Goal: Information Seeking & Learning: Check status

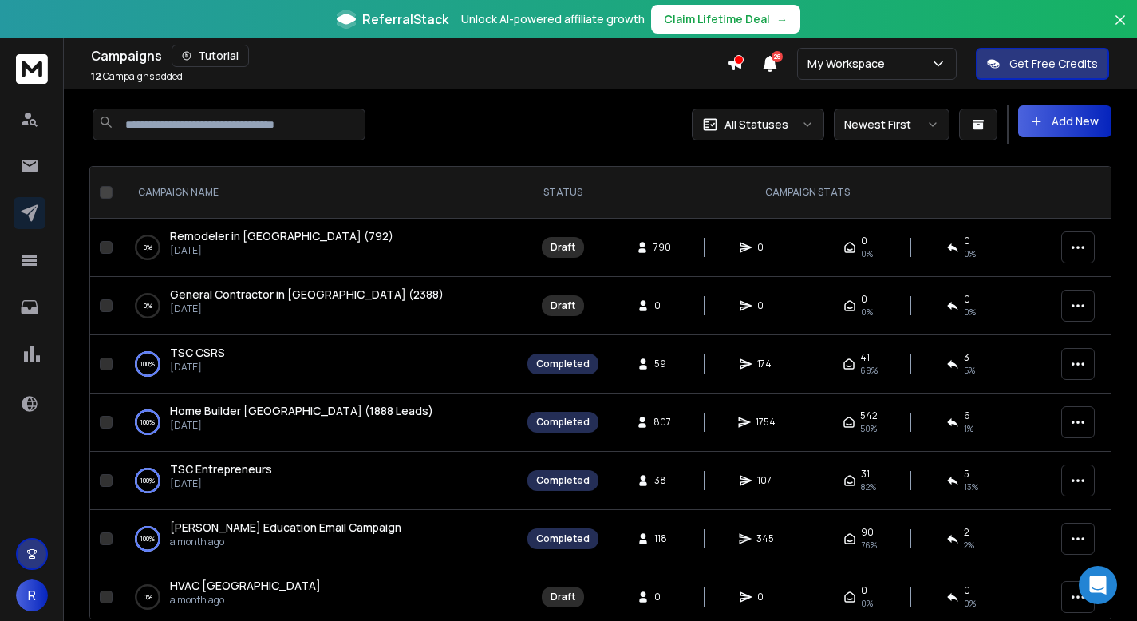
click at [1125, 18] on icon "Close banner" at bounding box center [1120, 20] width 14 height 14
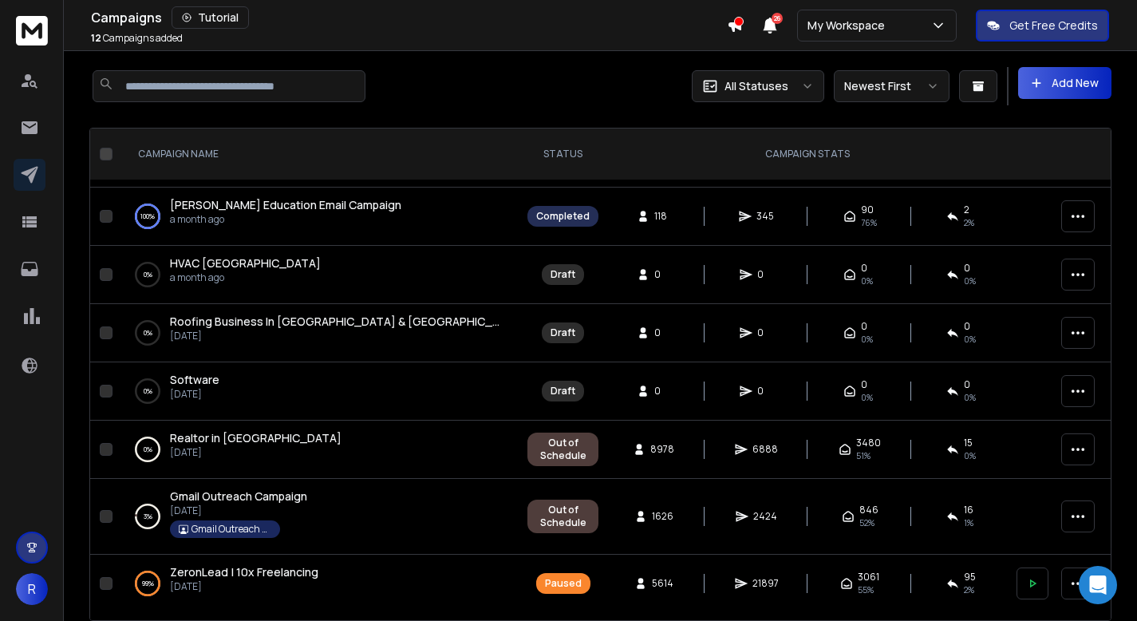
scroll to position [289, 0]
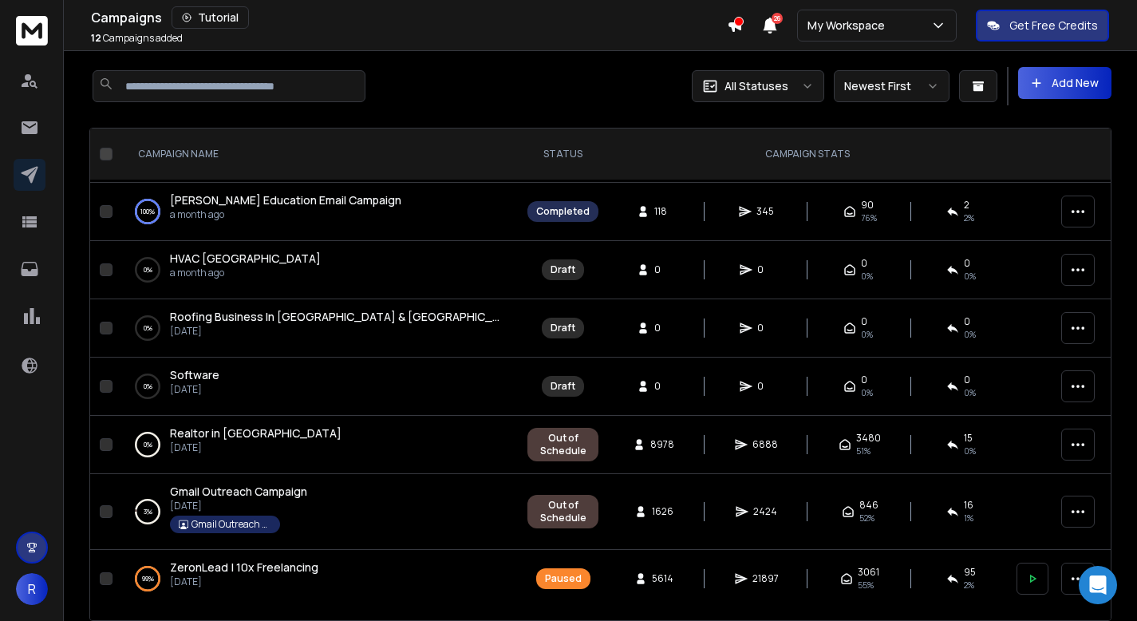
click at [288, 582] on p "[DATE]" at bounding box center [244, 581] width 148 height 13
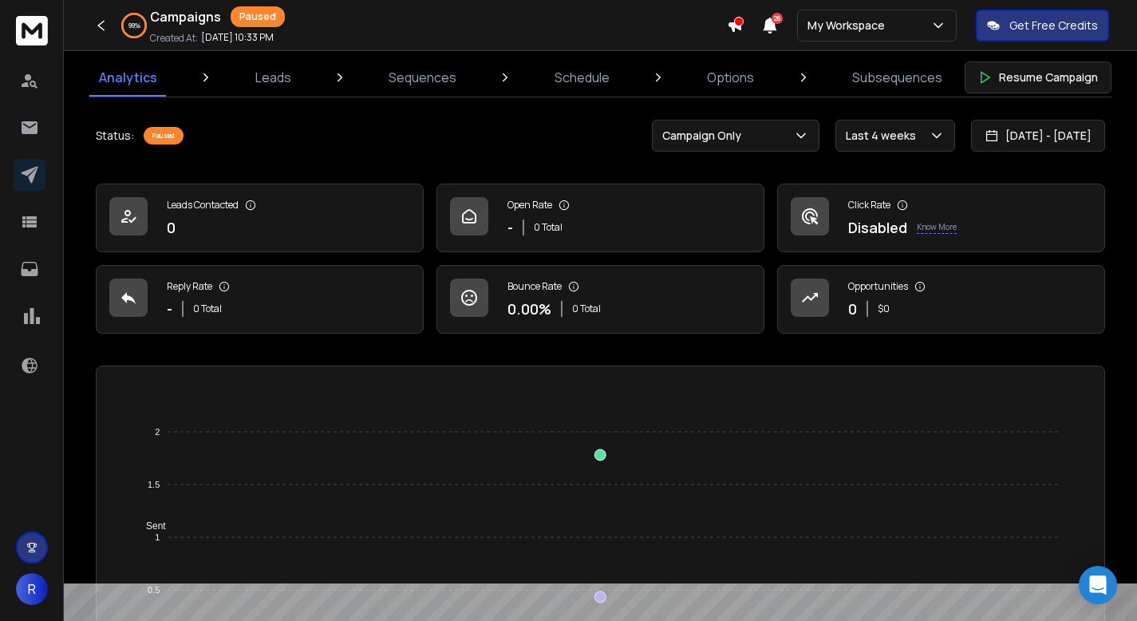
scroll to position [41, 0]
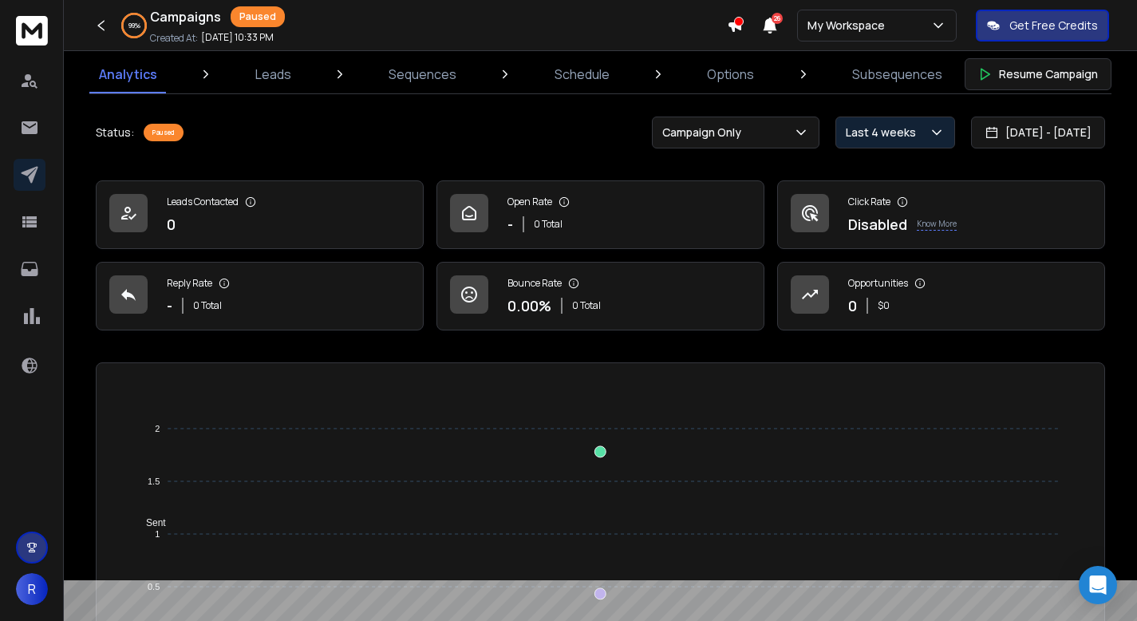
click at [846, 134] on p "Last 4 weeks" at bounding box center [884, 132] width 77 height 16
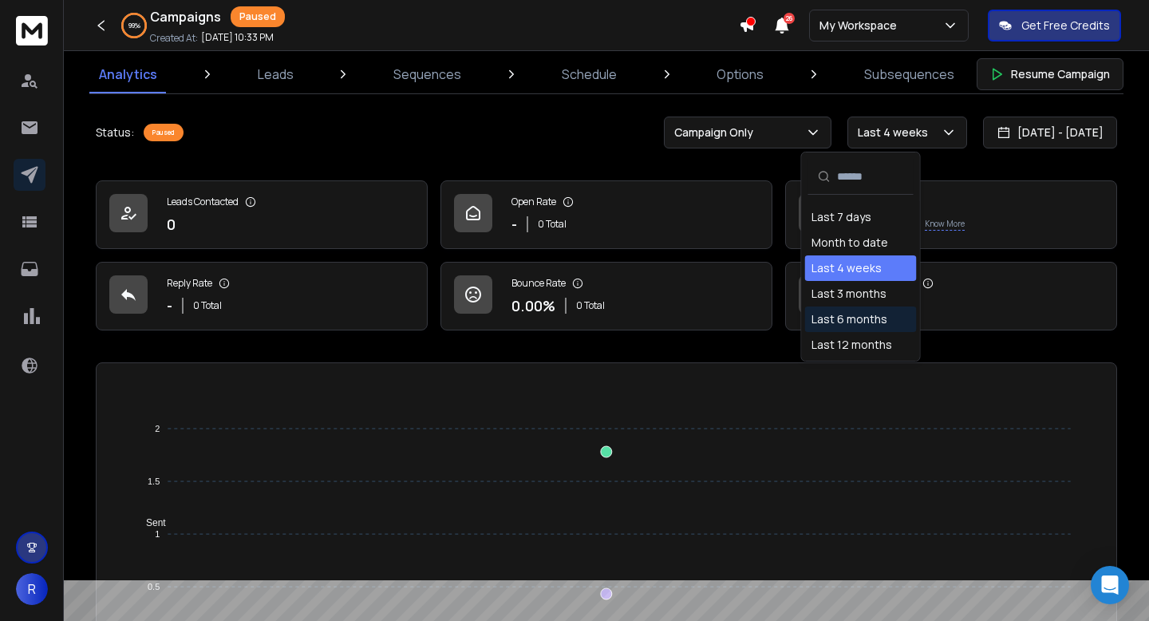
click at [841, 317] on div "Last 6 months" at bounding box center [850, 319] width 76 height 16
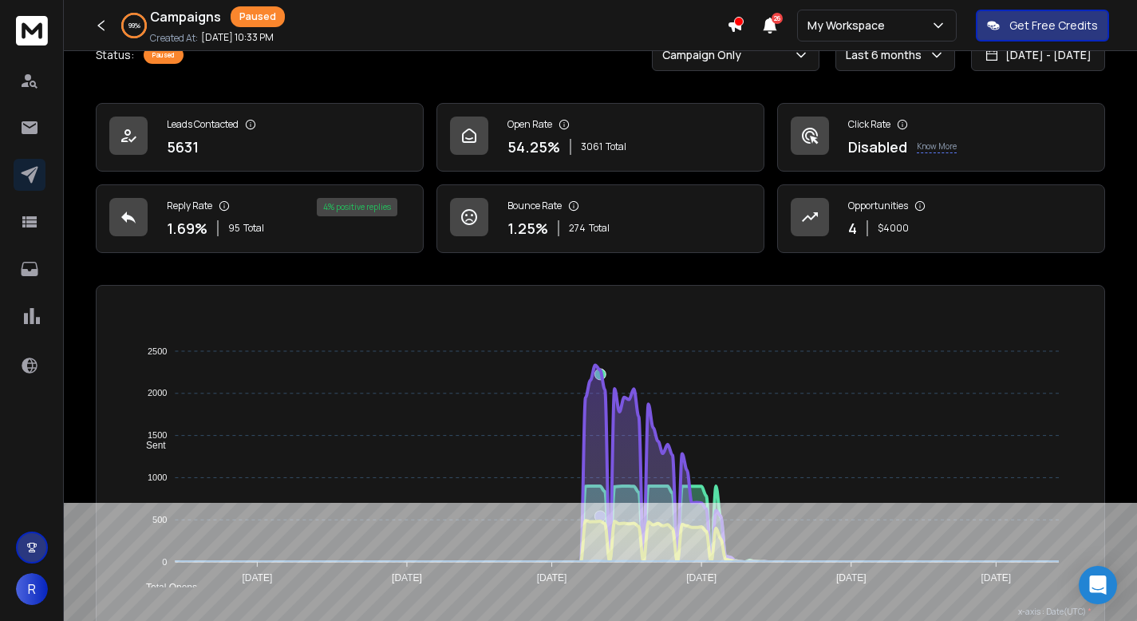
scroll to position [122, 0]
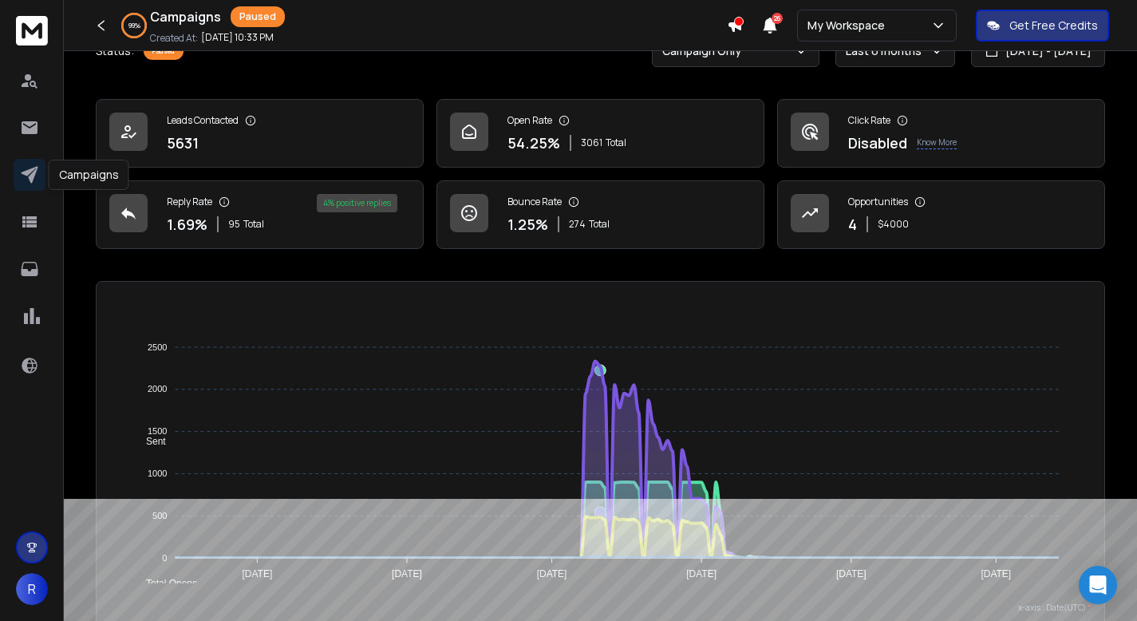
click at [32, 176] on icon at bounding box center [29, 175] width 17 height 17
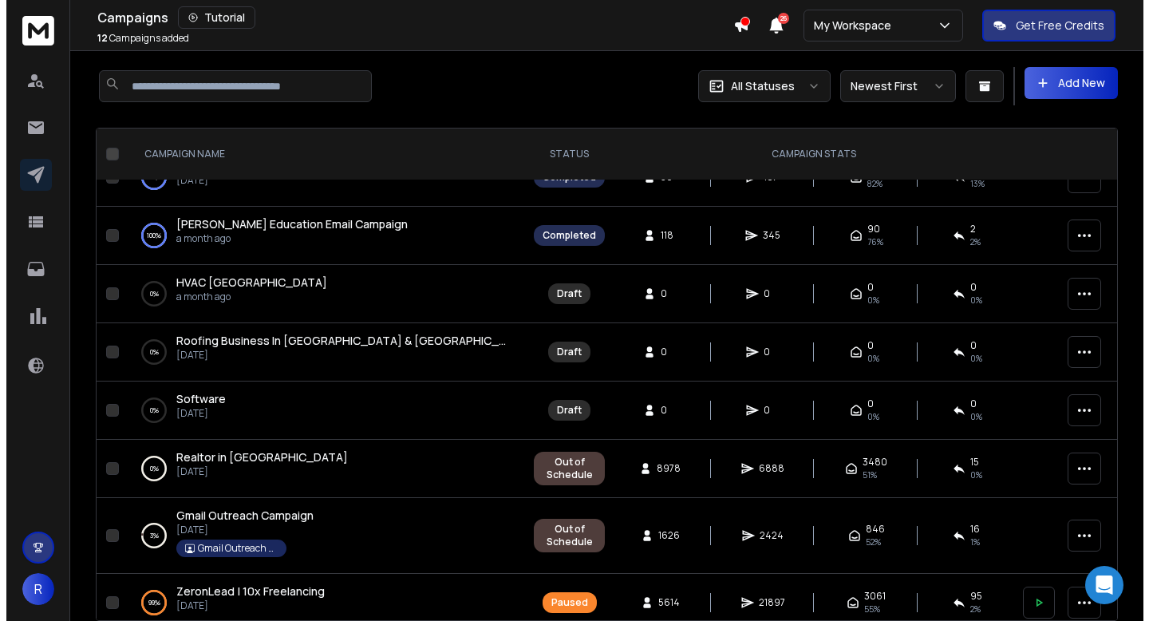
scroll to position [289, 0]
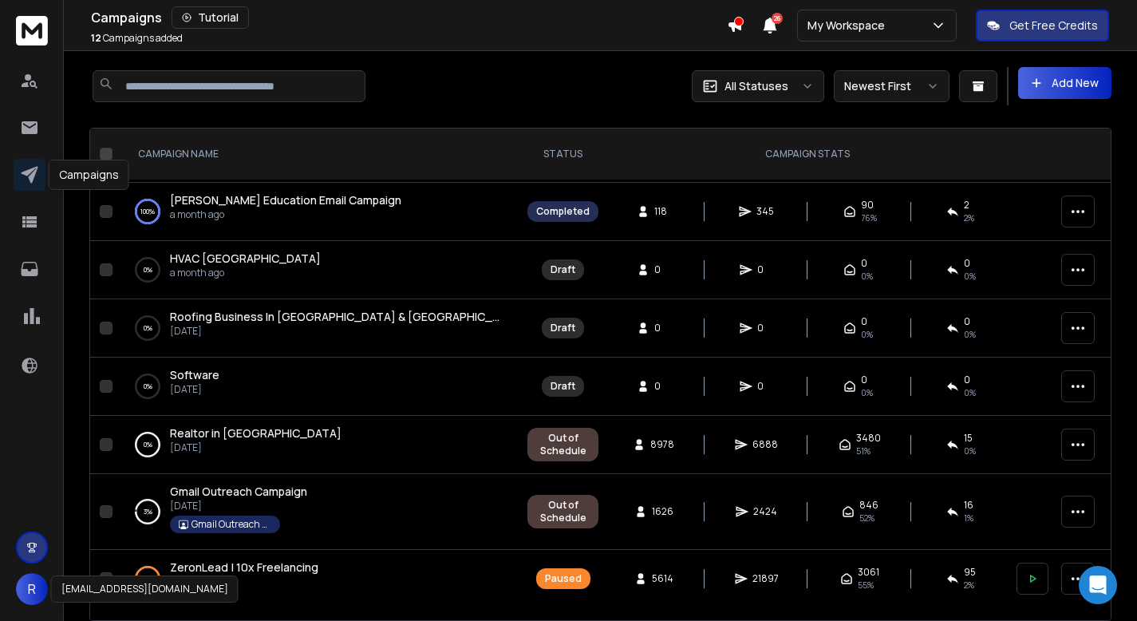
click at [34, 589] on span "R" at bounding box center [32, 589] width 32 height 32
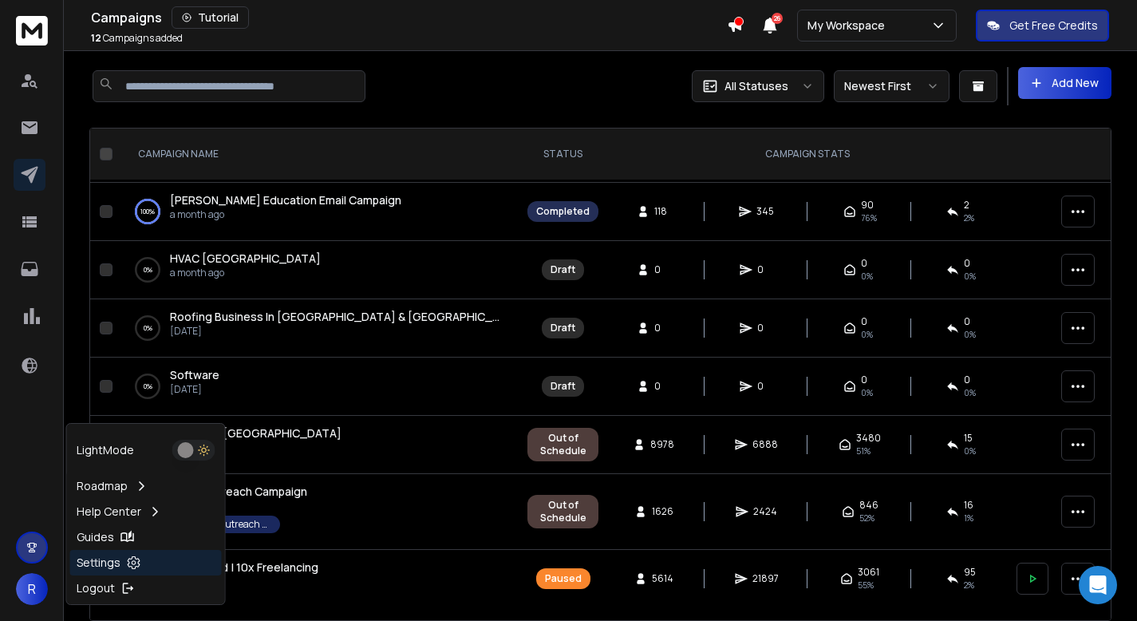
click at [104, 557] on p "Settings" at bounding box center [99, 563] width 44 height 16
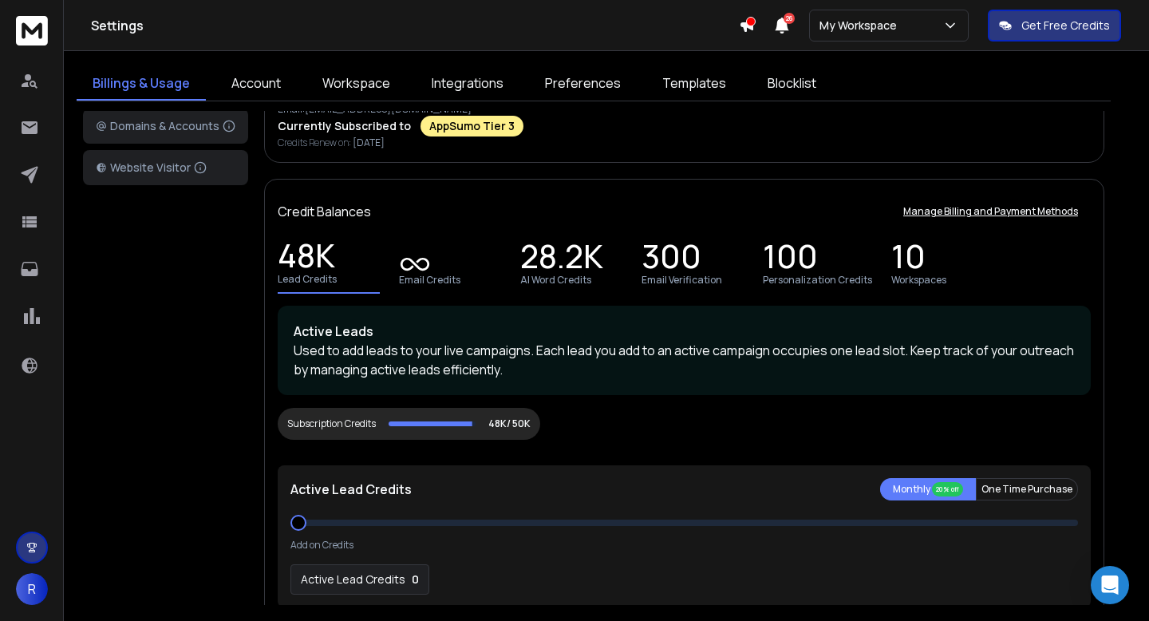
scroll to position [54, 0]
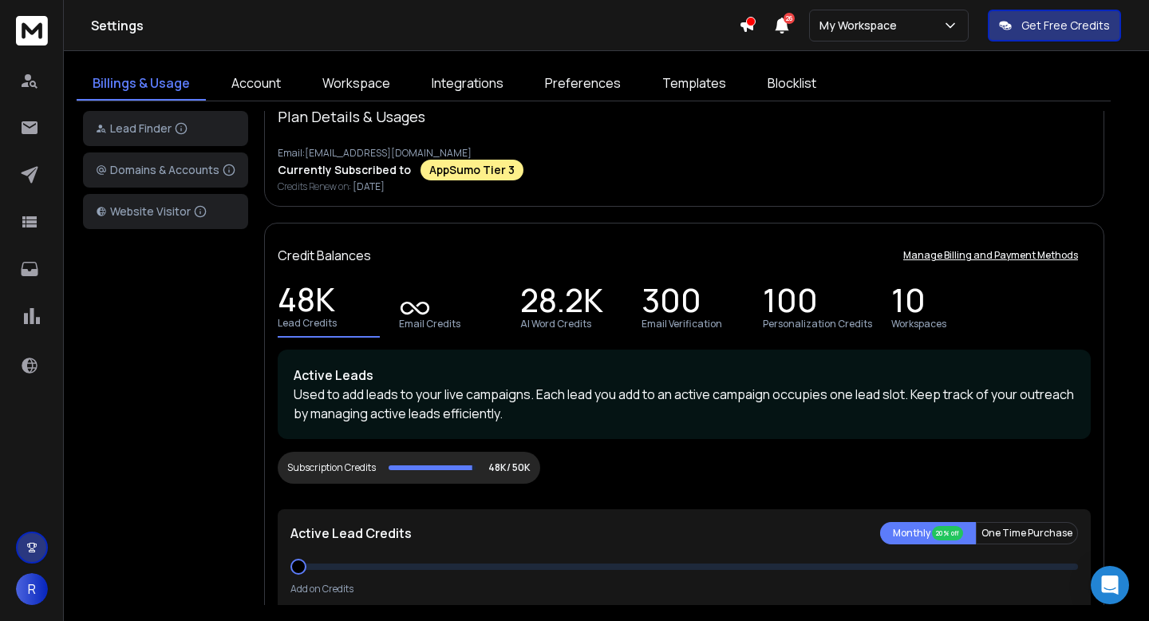
click at [1043, 254] on p "Manage Billing and Payment Methods" at bounding box center [990, 255] width 175 height 13
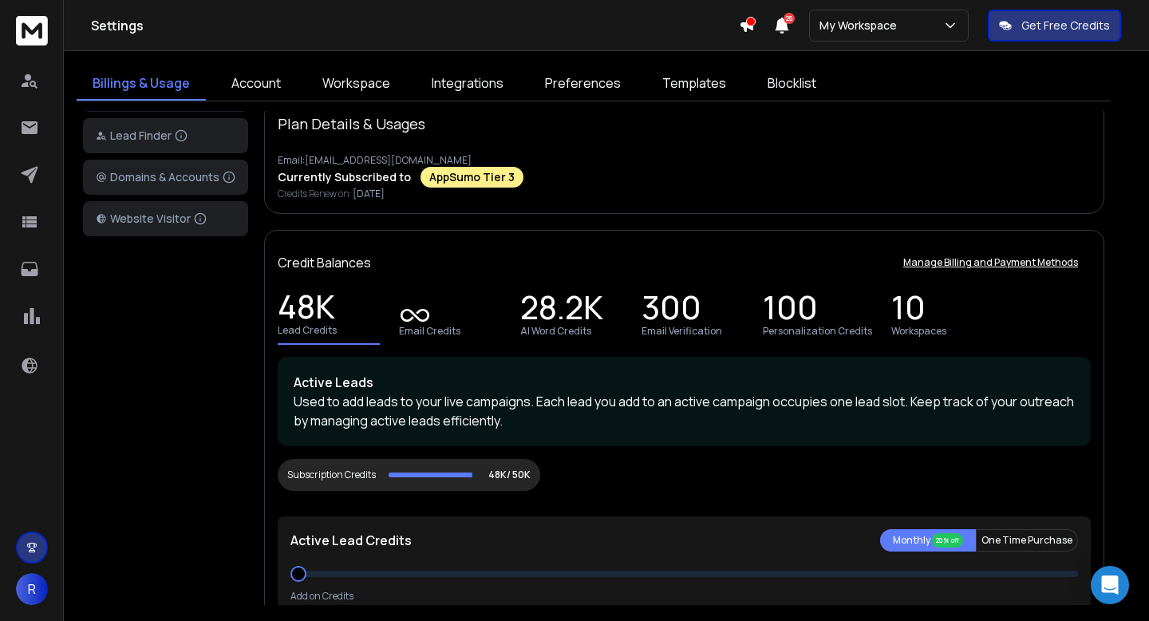
scroll to position [0, 0]
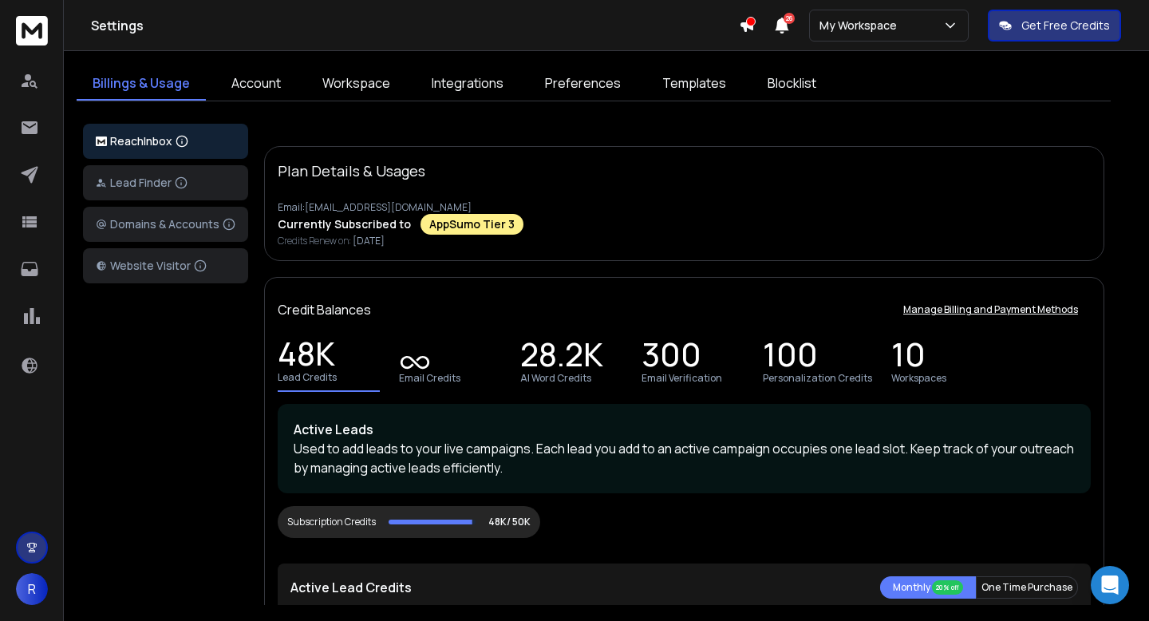
click at [243, 77] on link "Account" at bounding box center [255, 84] width 81 height 34
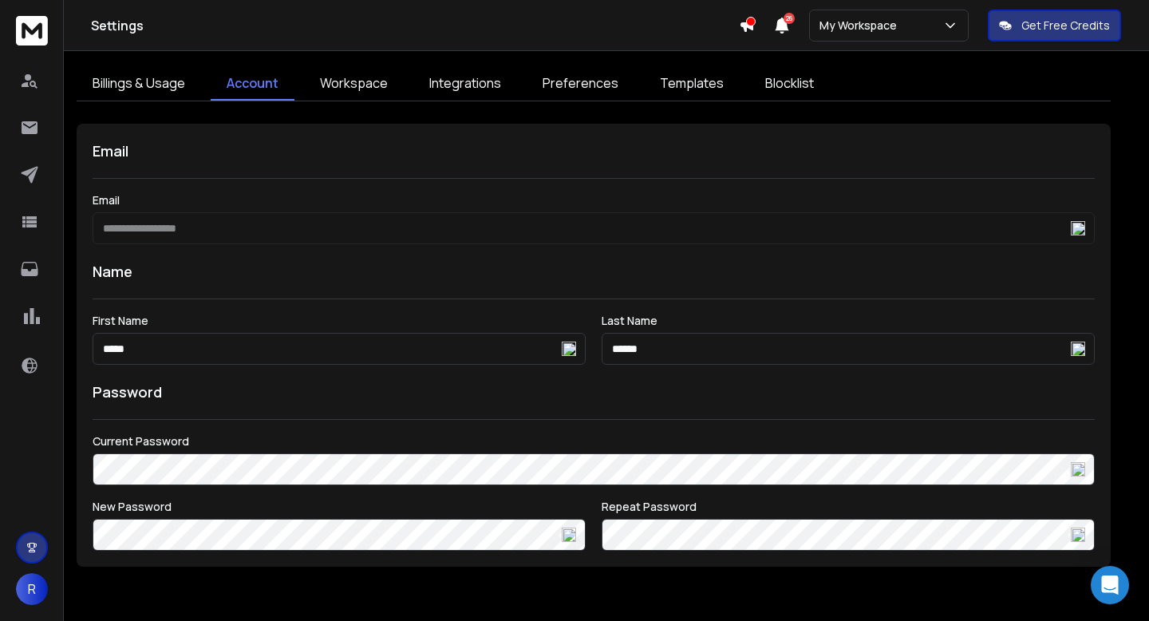
click at [360, 86] on link "Workspace" at bounding box center [354, 84] width 100 height 34
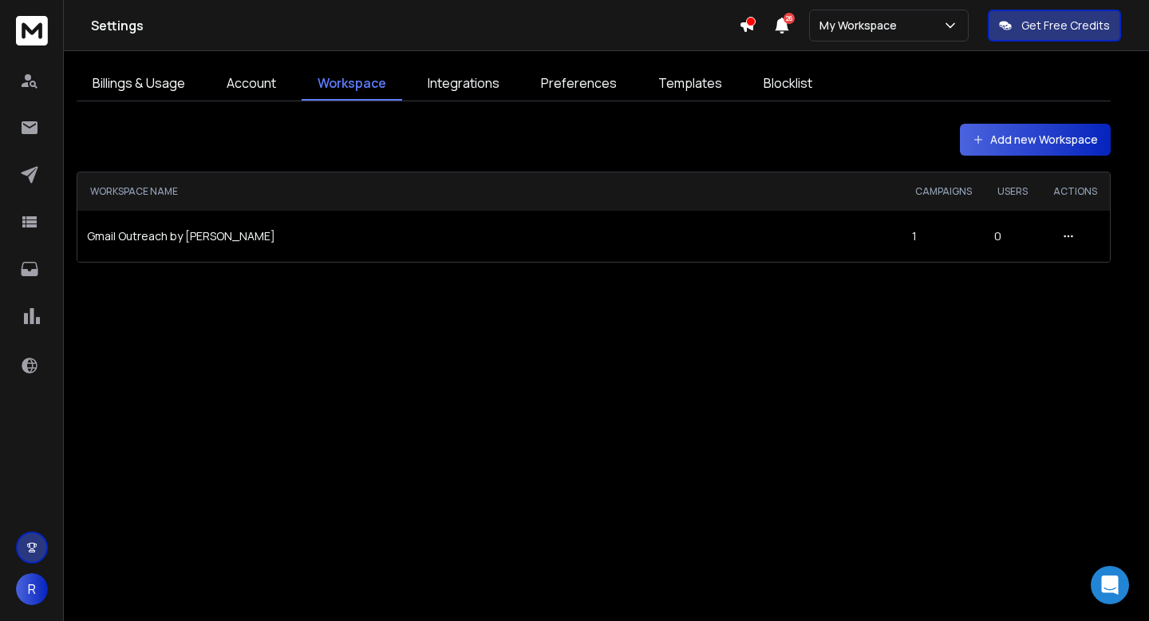
click at [483, 81] on link "Integrations" at bounding box center [464, 84] width 104 height 34
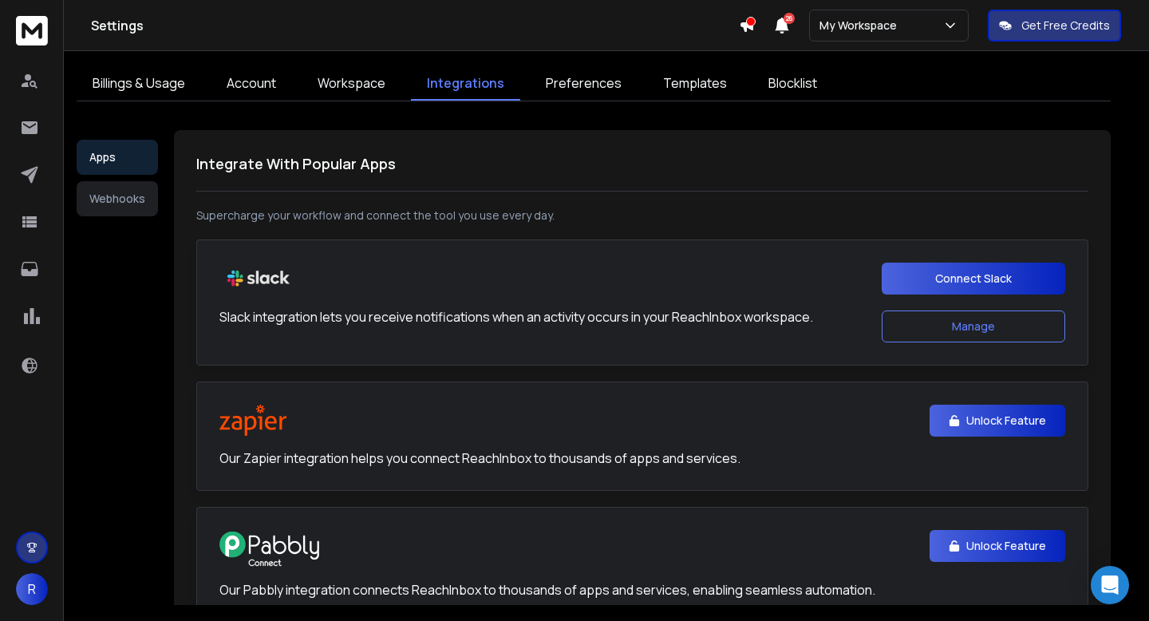
click at [580, 82] on link "Preferences" at bounding box center [584, 84] width 108 height 34
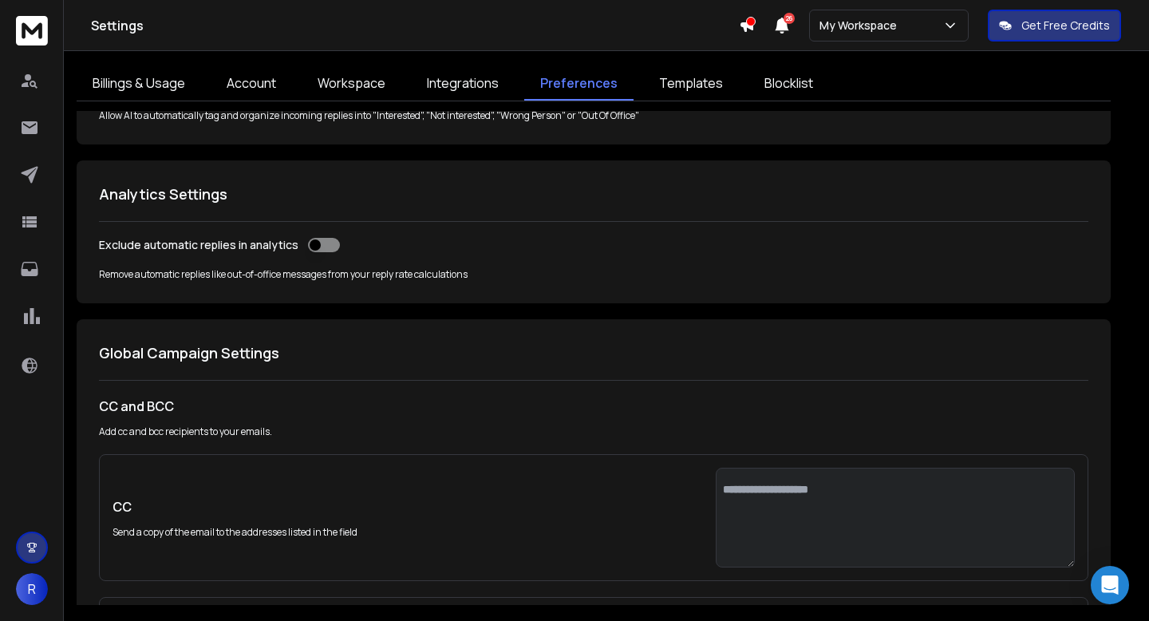
scroll to position [640, 0]
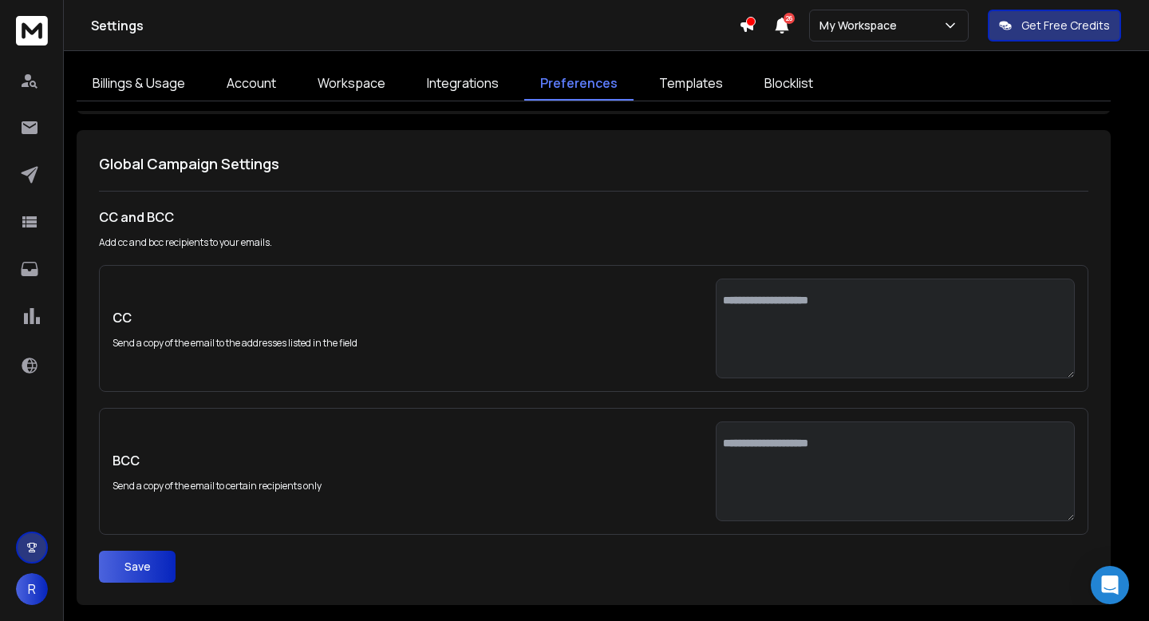
click at [690, 74] on link "Templates" at bounding box center [691, 84] width 96 height 34
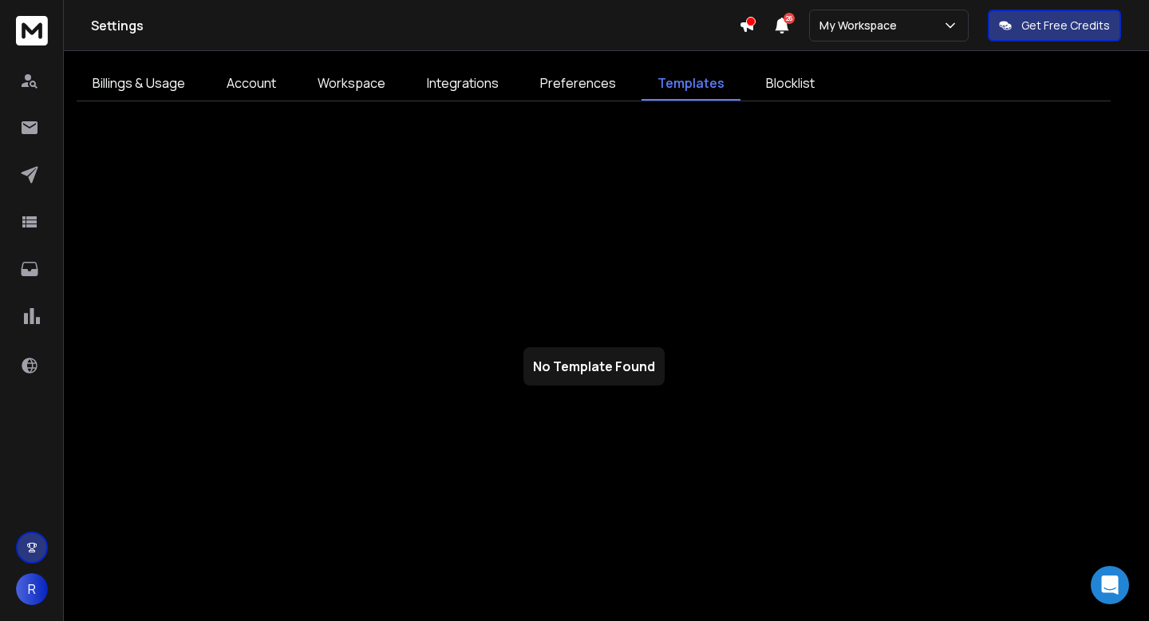
click at [320, 80] on link "Workspace" at bounding box center [352, 84] width 100 height 34
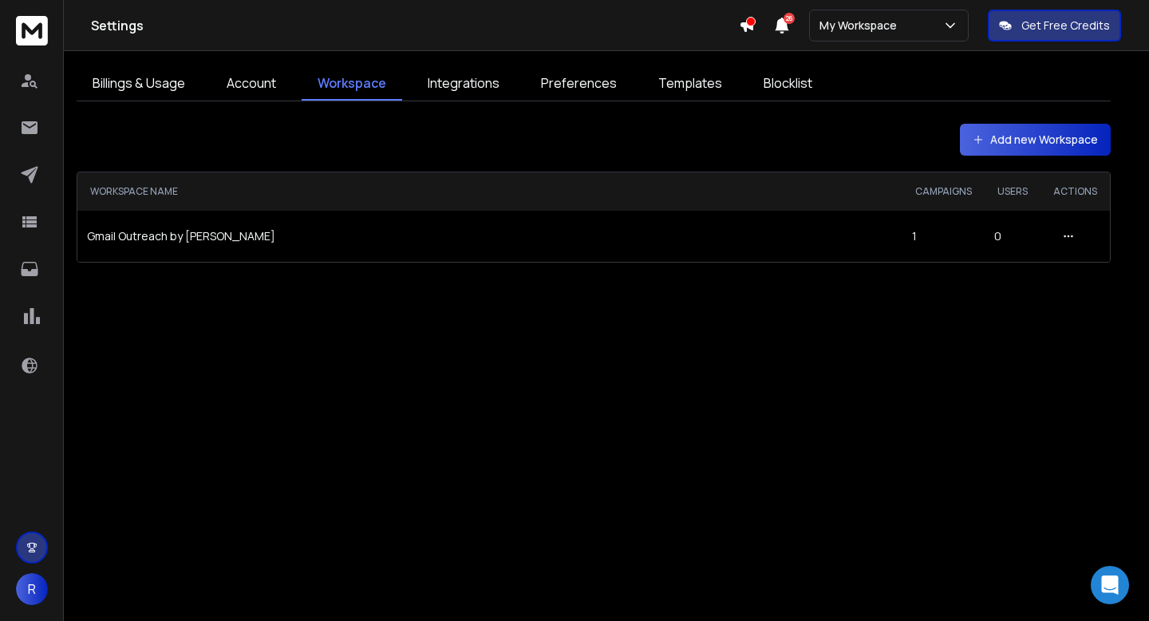
click at [116, 79] on link "Billings & Usage" at bounding box center [139, 84] width 124 height 34
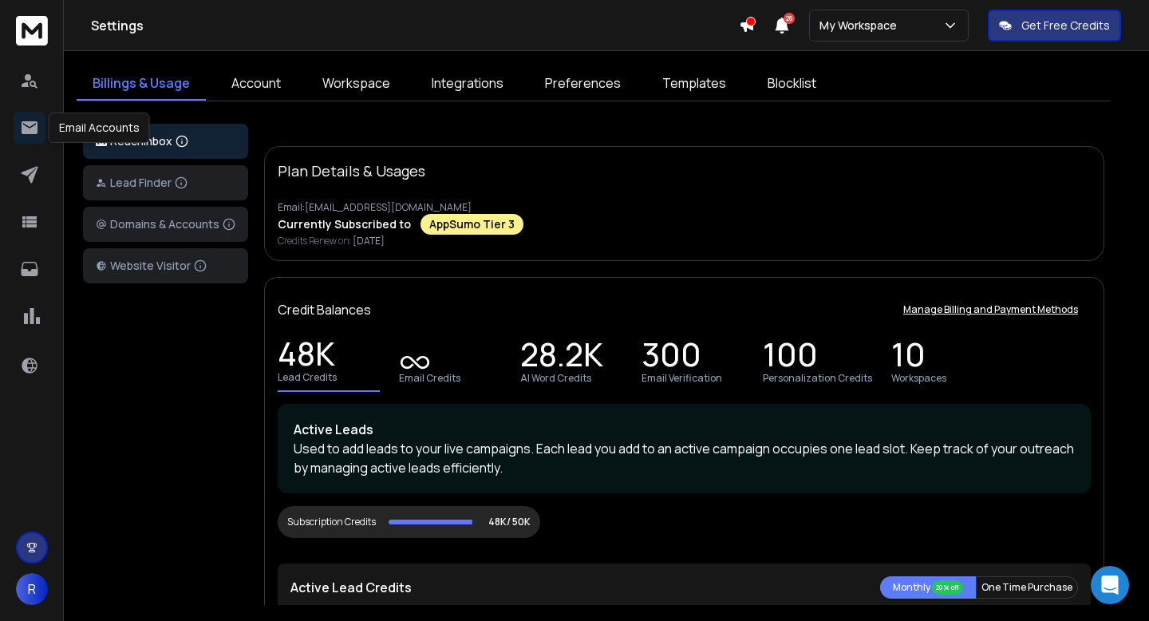
click at [25, 123] on icon at bounding box center [30, 127] width 16 height 13
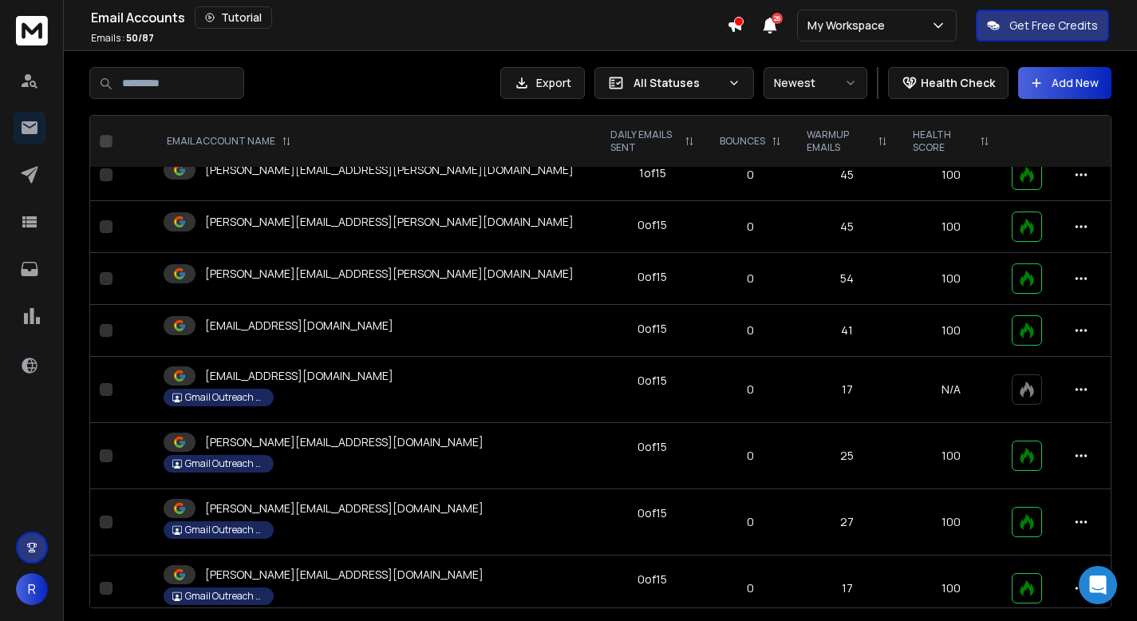
scroll to position [1443, 0]
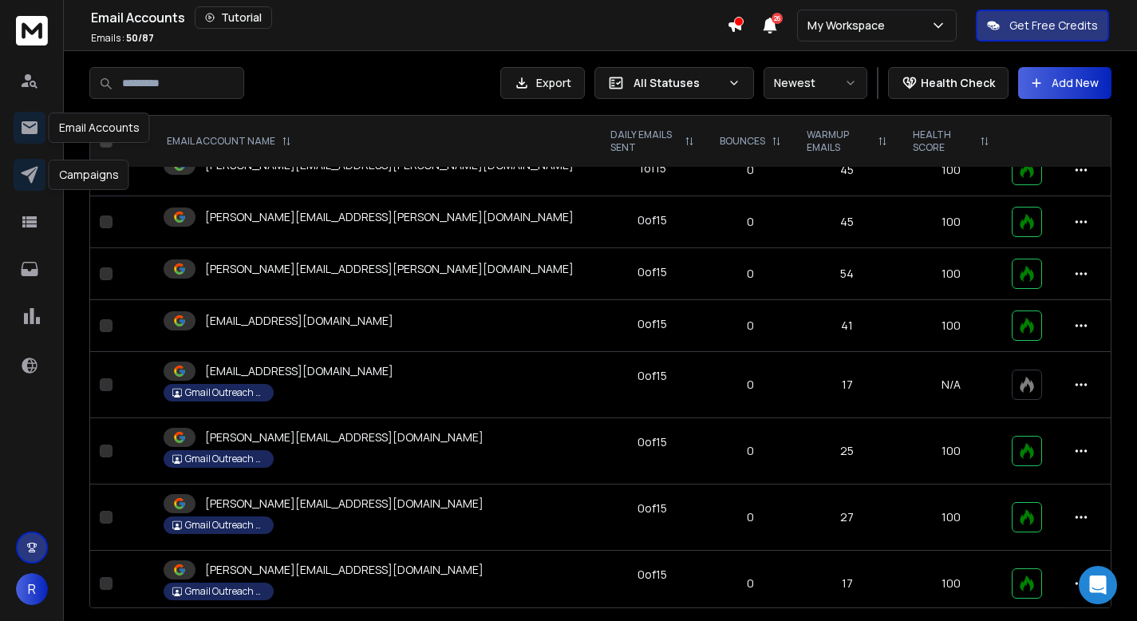
click at [30, 172] on icon at bounding box center [29, 175] width 17 height 17
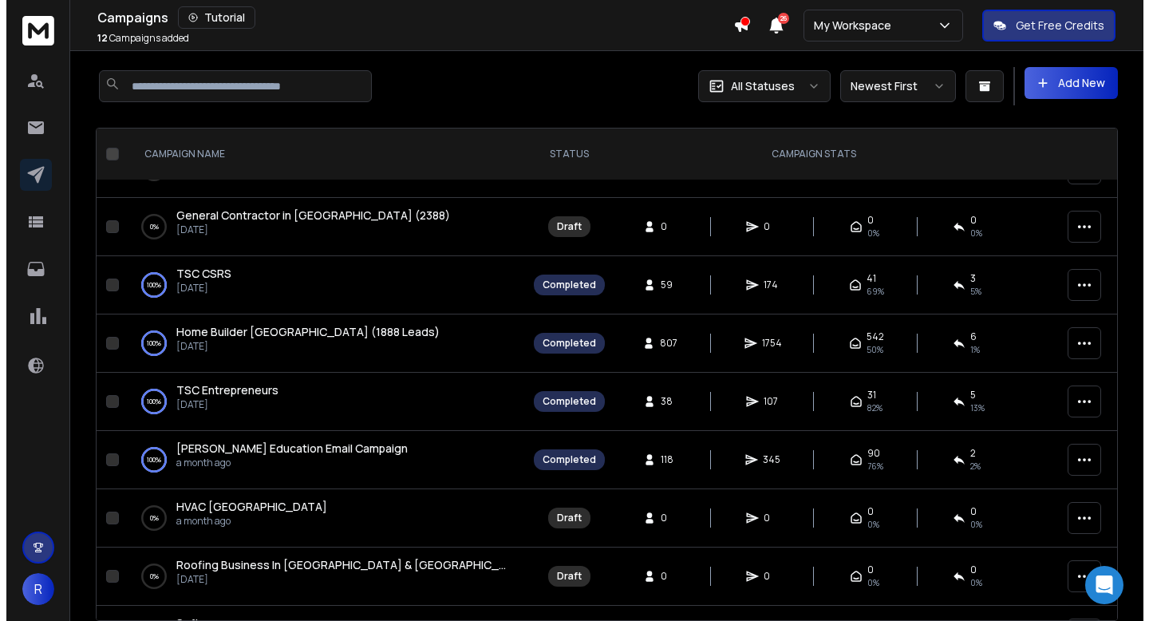
scroll to position [46, 0]
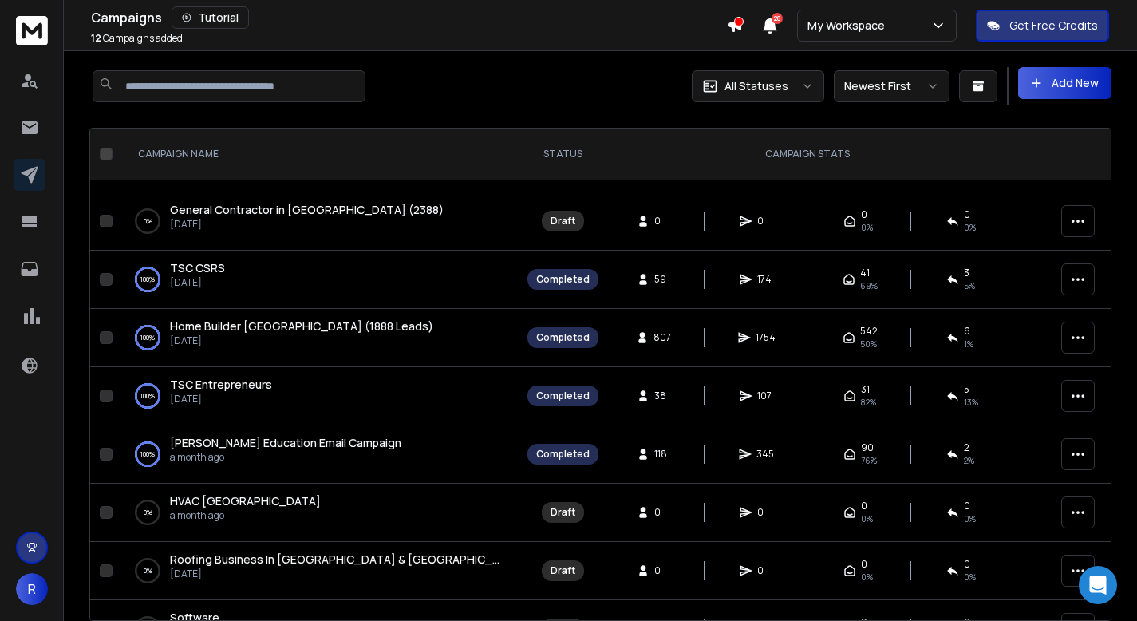
click at [288, 454] on p "a month ago" at bounding box center [285, 457] width 231 height 13
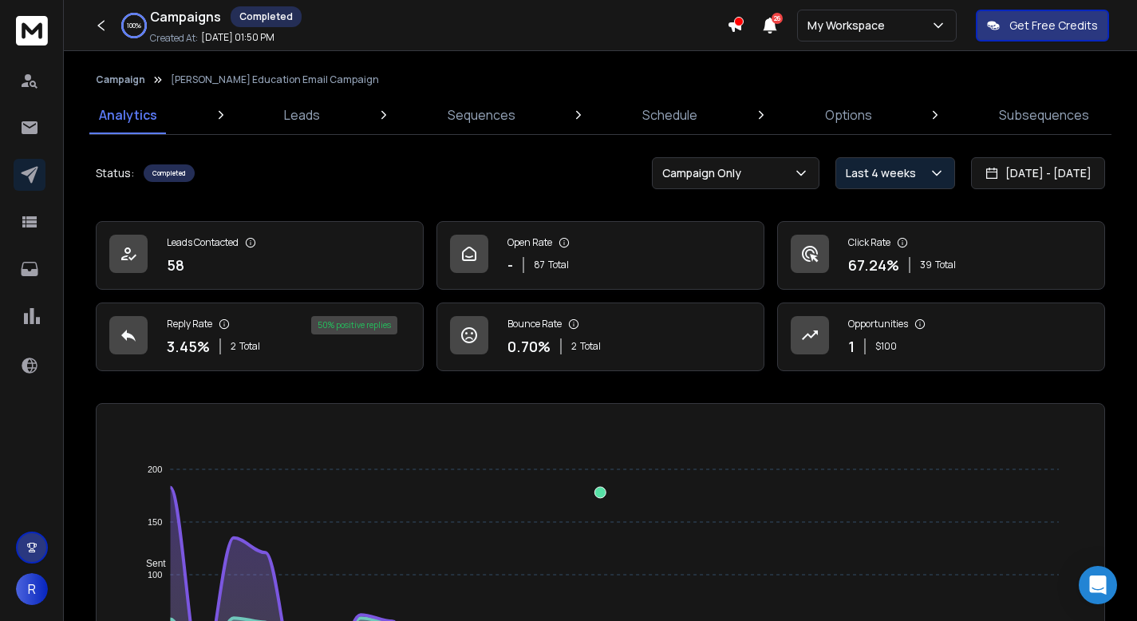
click at [929, 172] on icon "button" at bounding box center [937, 173] width 16 height 16
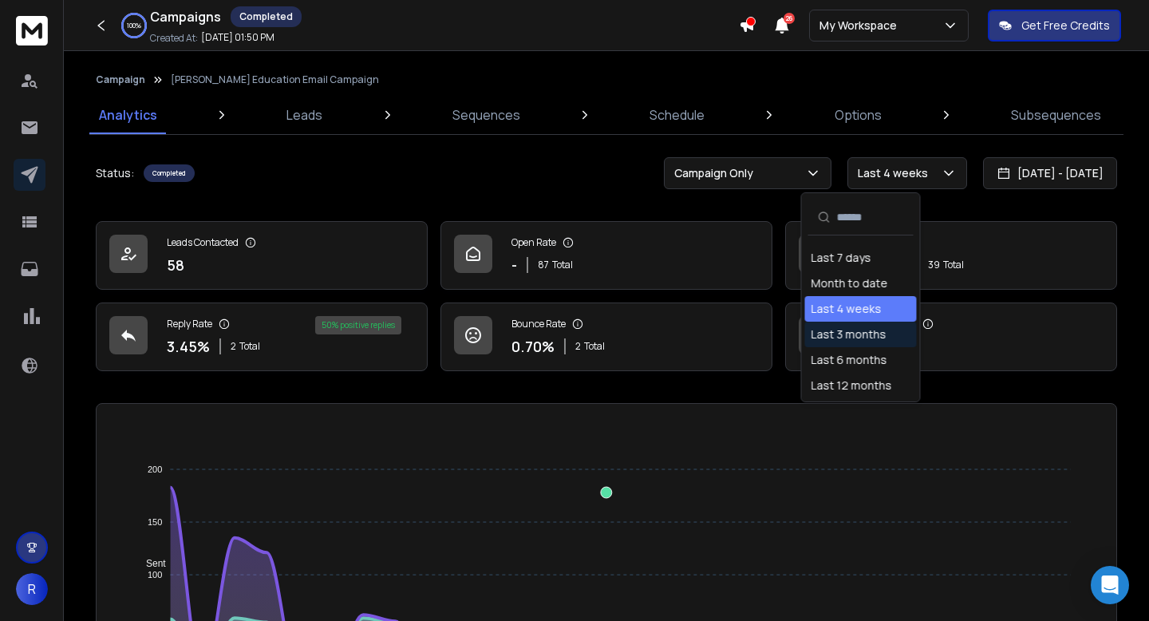
click at [851, 333] on div "Last 3 months" at bounding box center [849, 334] width 75 height 16
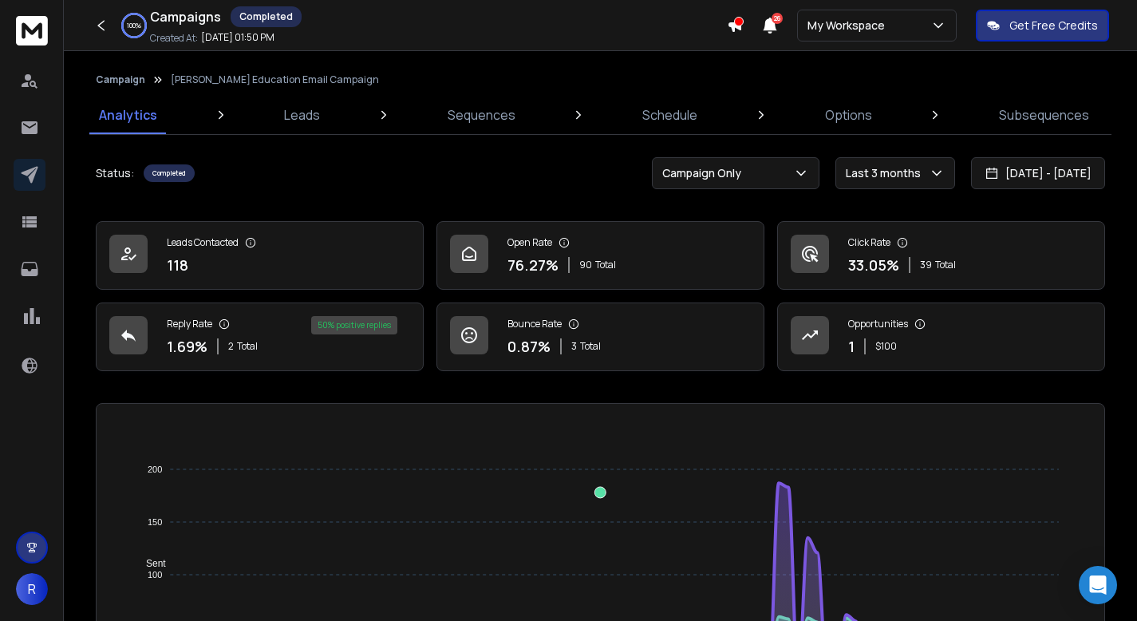
click at [258, 343] on span "Total" at bounding box center [247, 346] width 21 height 13
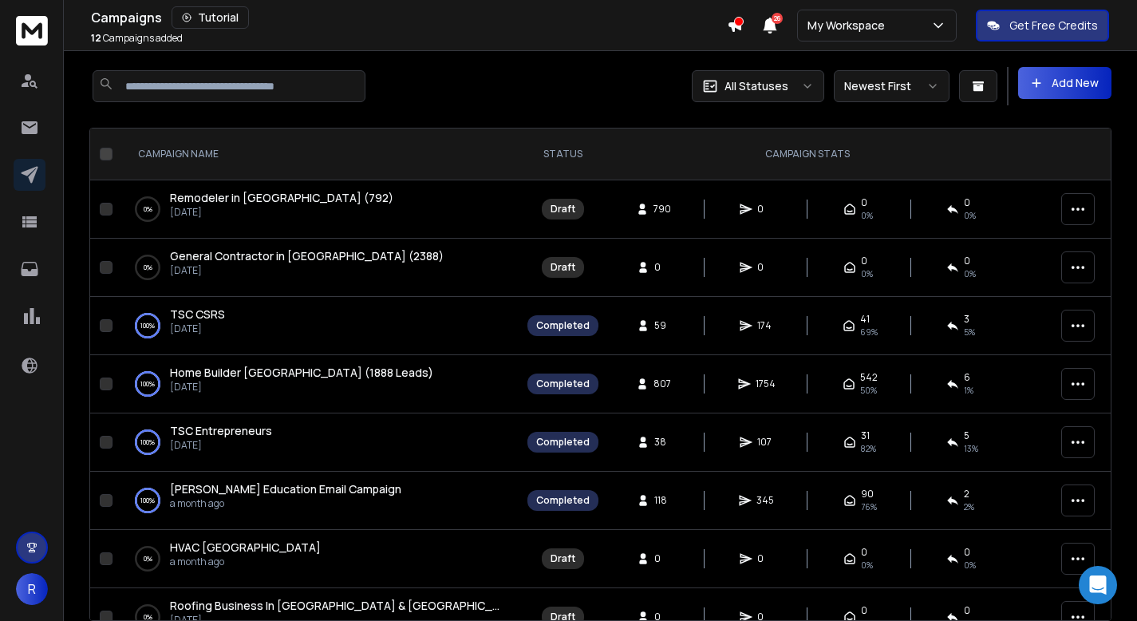
click at [305, 441] on div "100 % TSC Entrepreneurs [DATE]" at bounding box center [318, 442] width 367 height 38
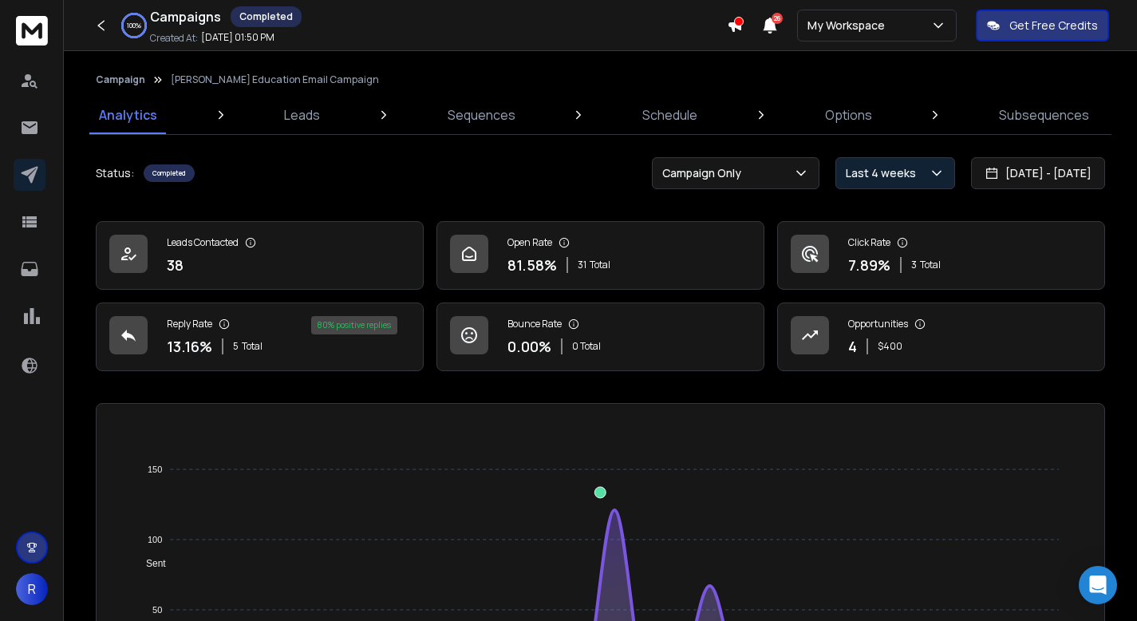
click at [864, 167] on p "Last 4 weeks" at bounding box center [884, 173] width 77 height 16
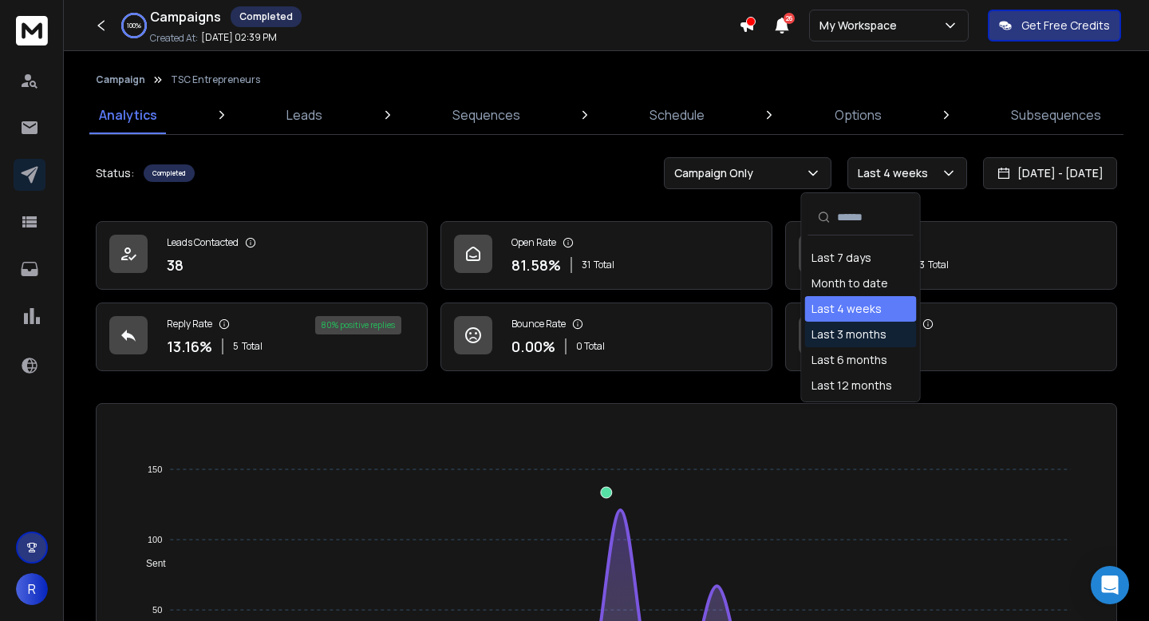
click at [843, 337] on div "Last 3 months" at bounding box center [849, 334] width 75 height 16
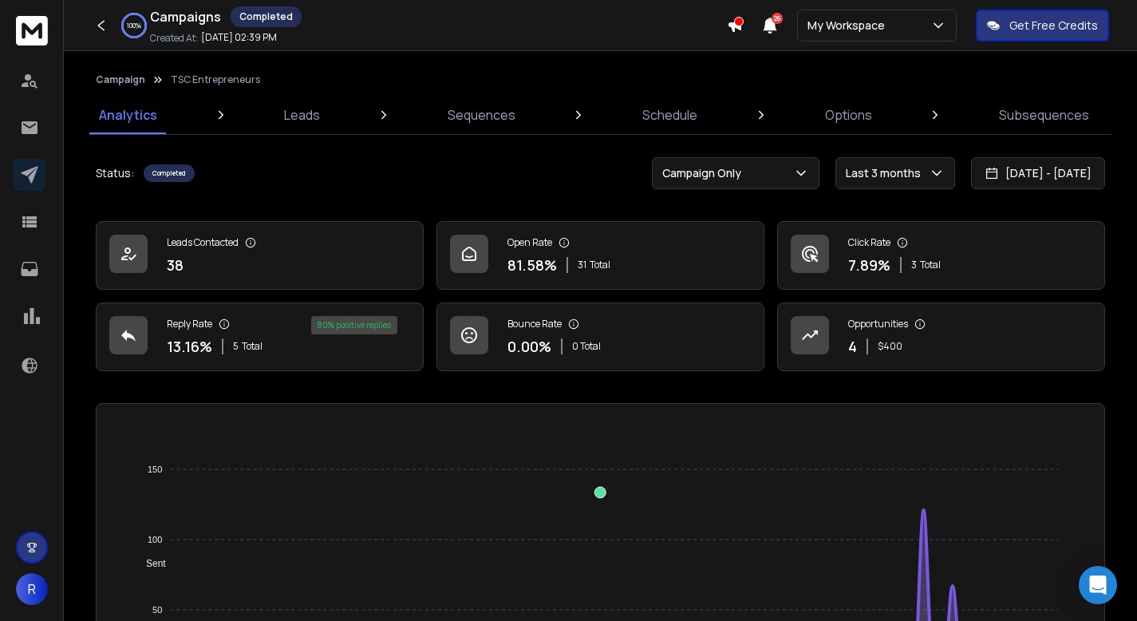
click at [270, 346] on link "Reply Rate 13.16 % 5 Total 80 % positive replies" at bounding box center [260, 336] width 328 height 69
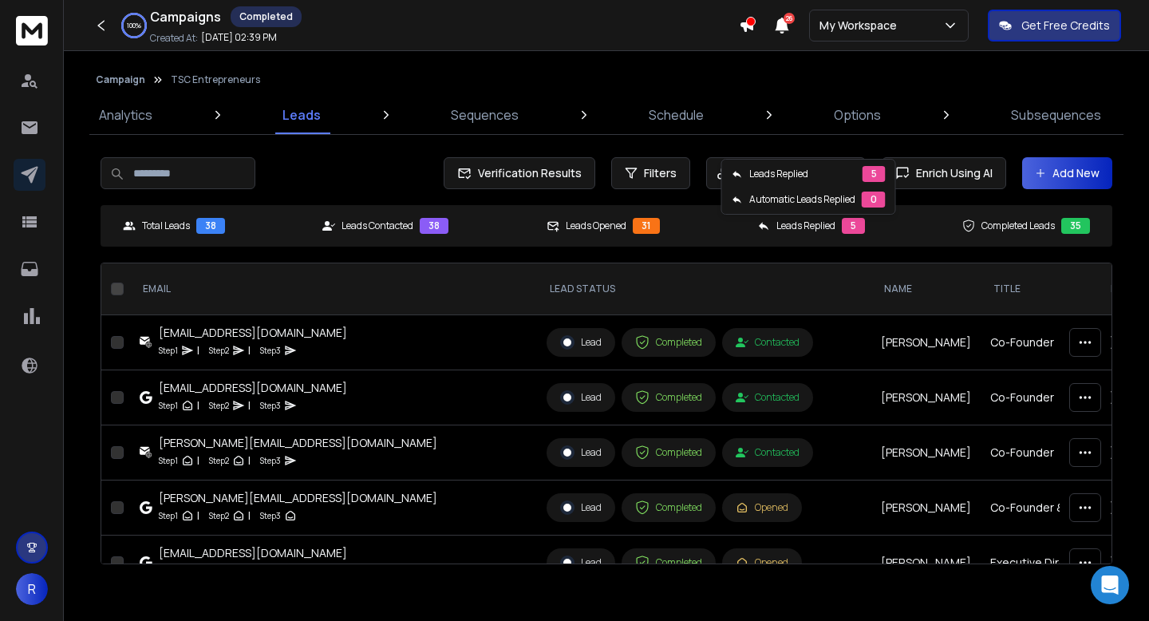
click at [783, 227] on p "Leads Replied" at bounding box center [805, 225] width 59 height 13
click at [29, 273] on icon at bounding box center [29, 269] width 17 height 14
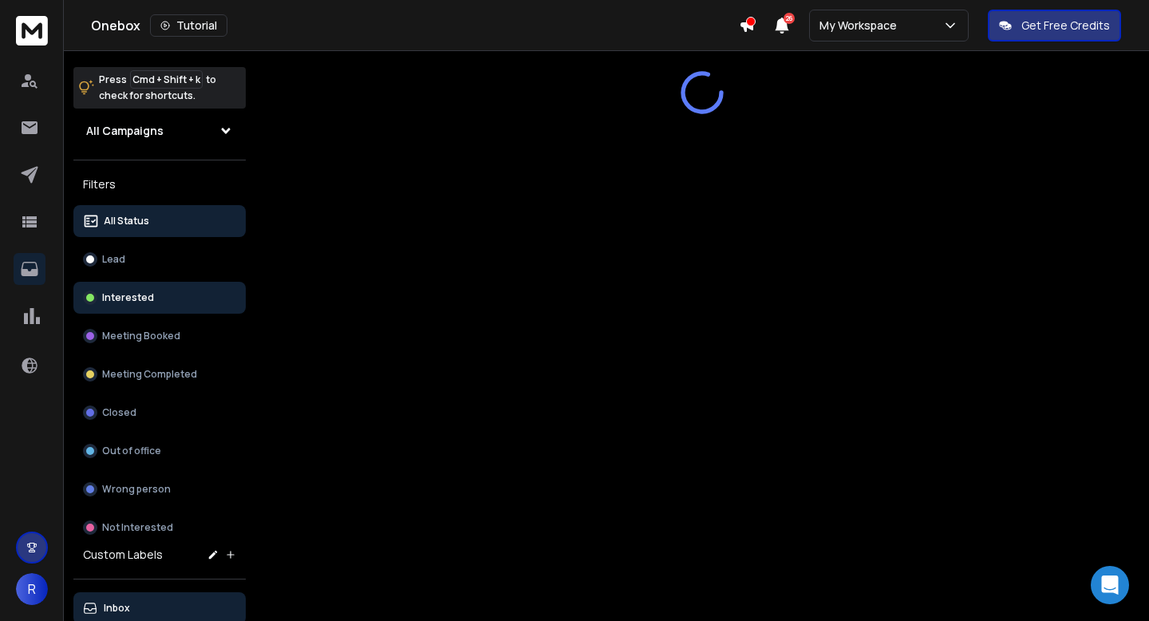
click at [142, 298] on p "Interested" at bounding box center [128, 297] width 52 height 13
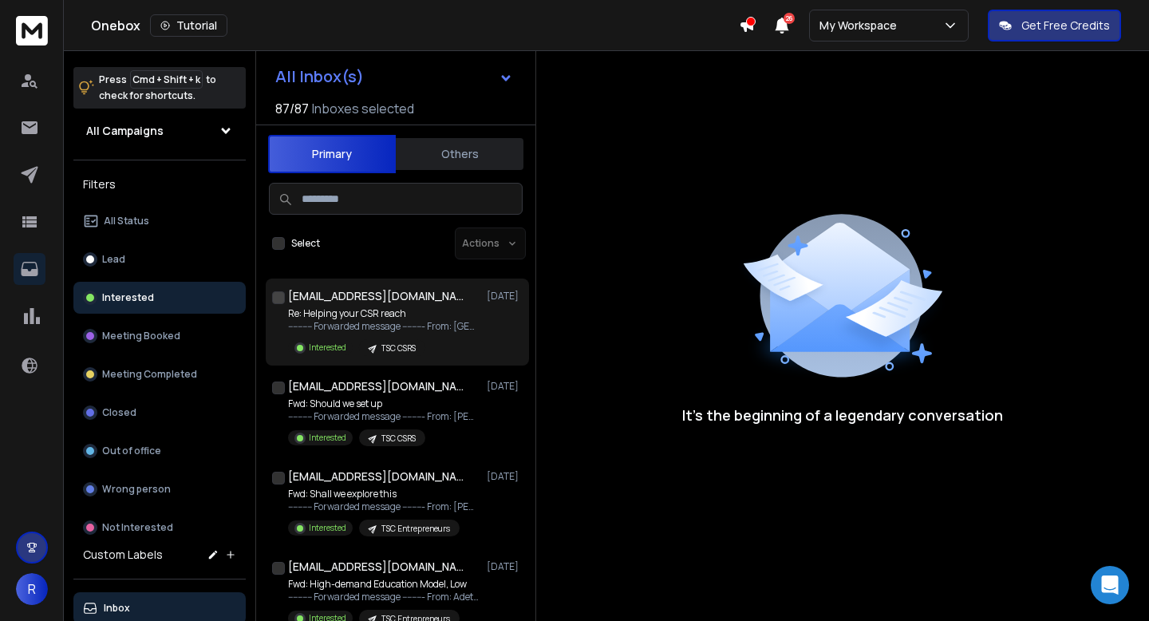
click at [436, 322] on p "---------- Forwarded message --------- From: [GEOGRAPHIC_DATA]" at bounding box center [384, 326] width 192 height 13
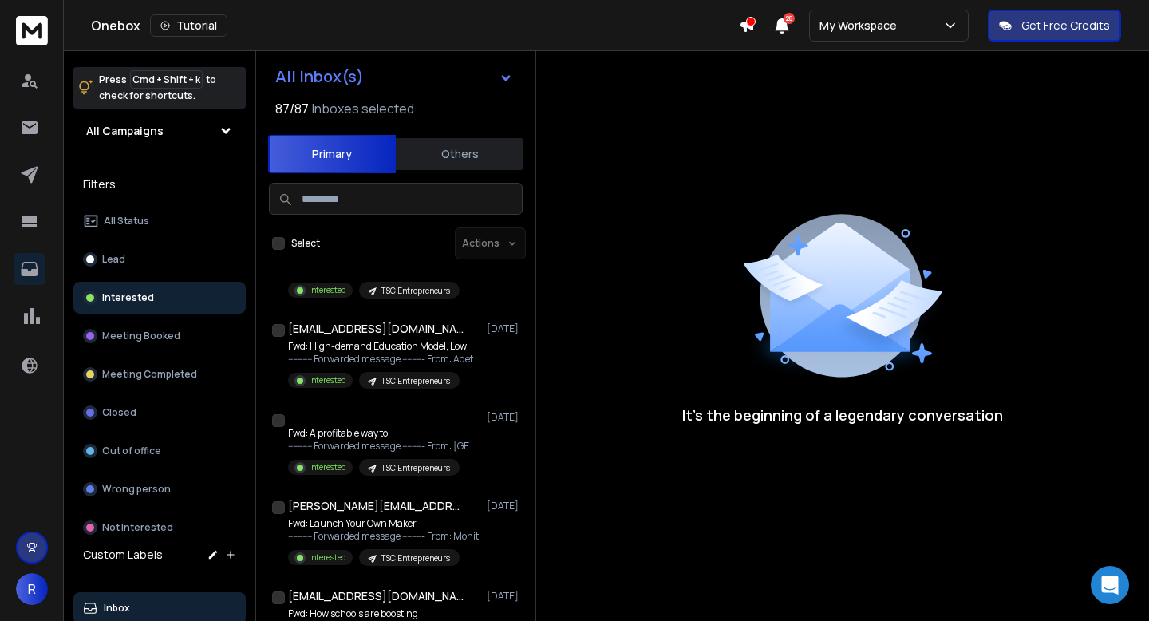
scroll to position [156, 0]
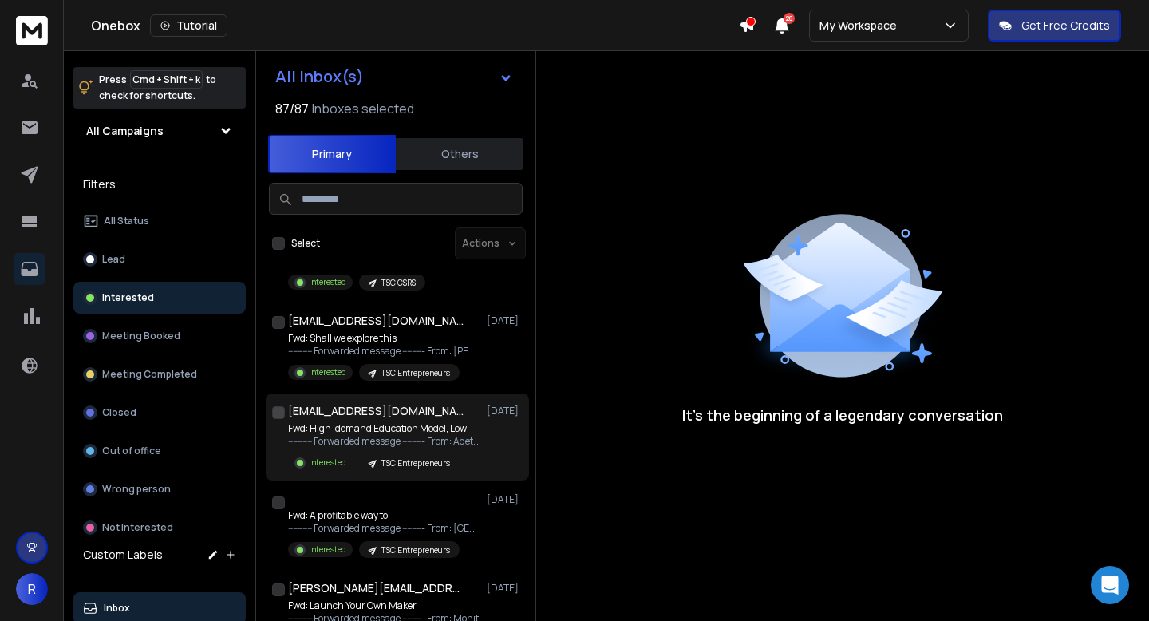
click at [374, 415] on h1 "[EMAIL_ADDRESS][DOMAIN_NAME] +3" at bounding box center [376, 411] width 176 height 16
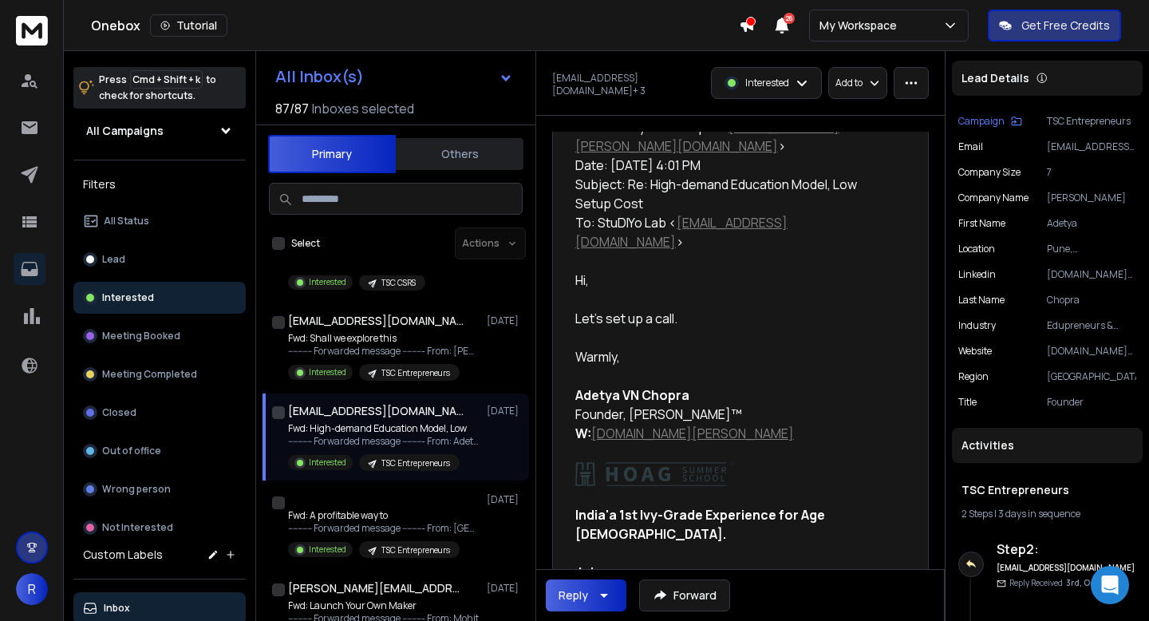
scroll to position [279, 0]
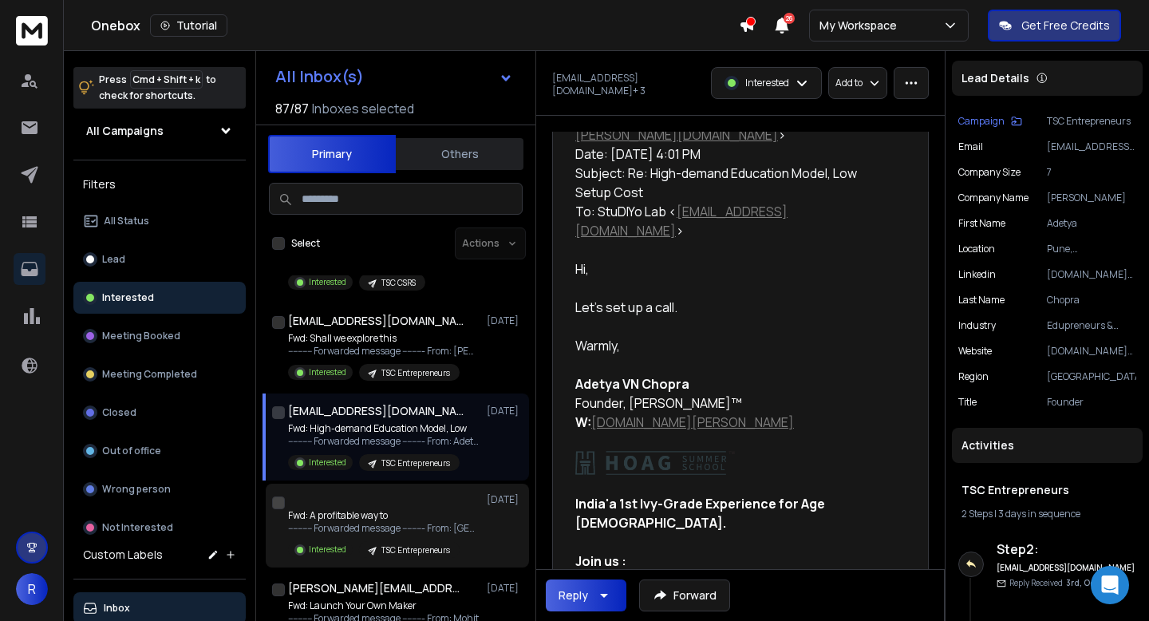
click at [405, 515] on p "Fwd: A profitable way to" at bounding box center [384, 515] width 192 height 13
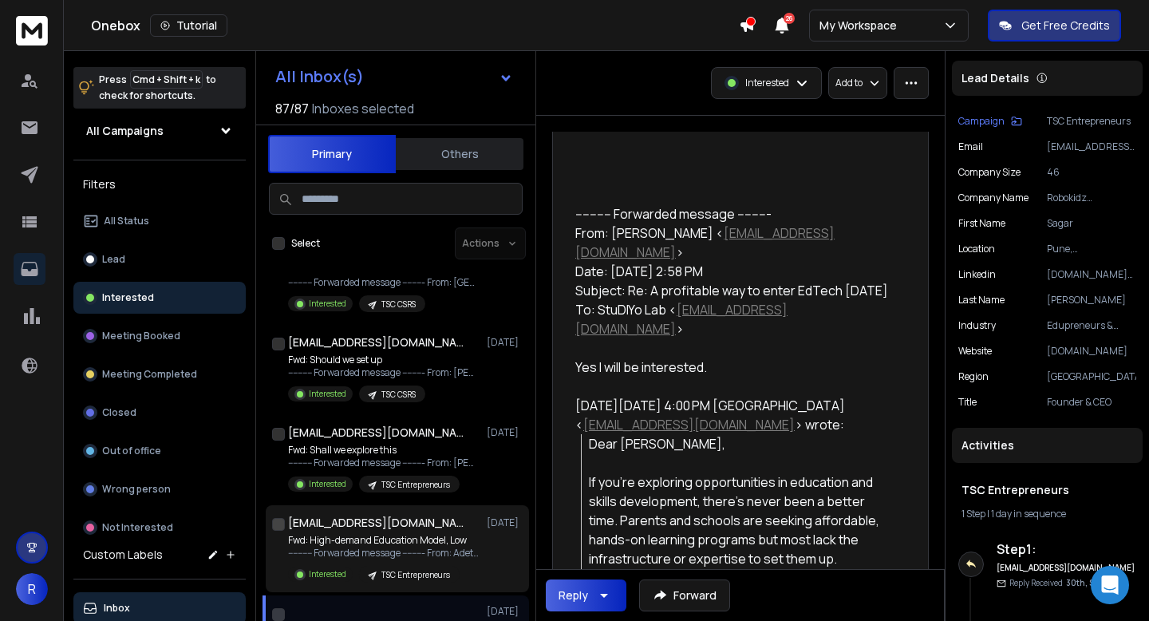
scroll to position [0, 0]
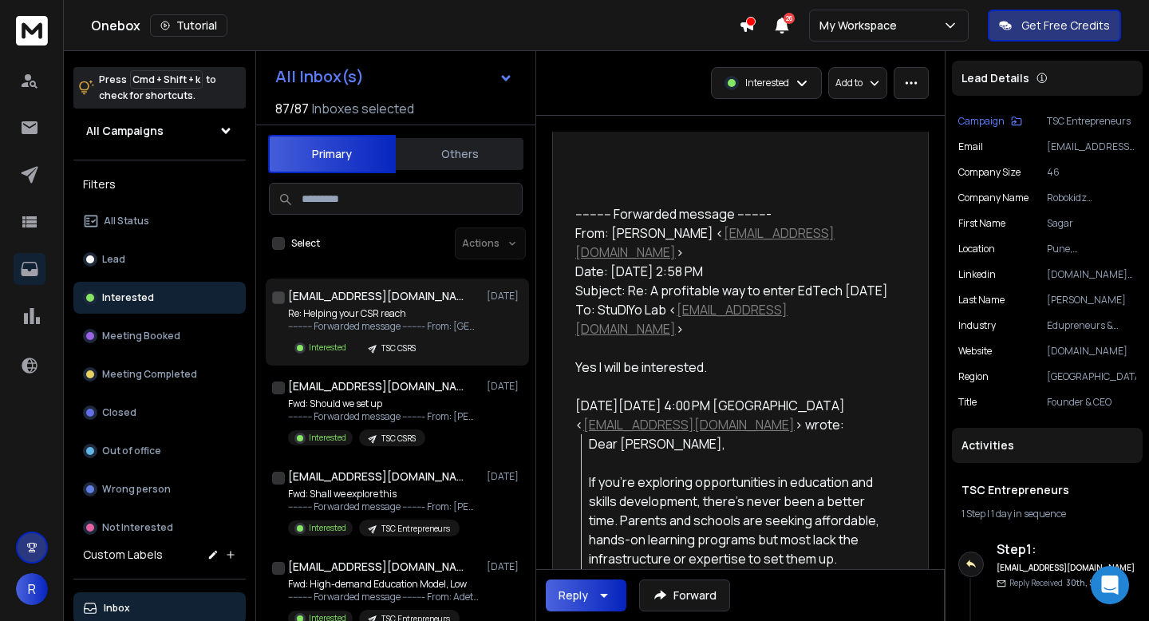
click at [393, 300] on h1 "[EMAIL_ADDRESS][DOMAIN_NAME]" at bounding box center [376, 296] width 176 height 16
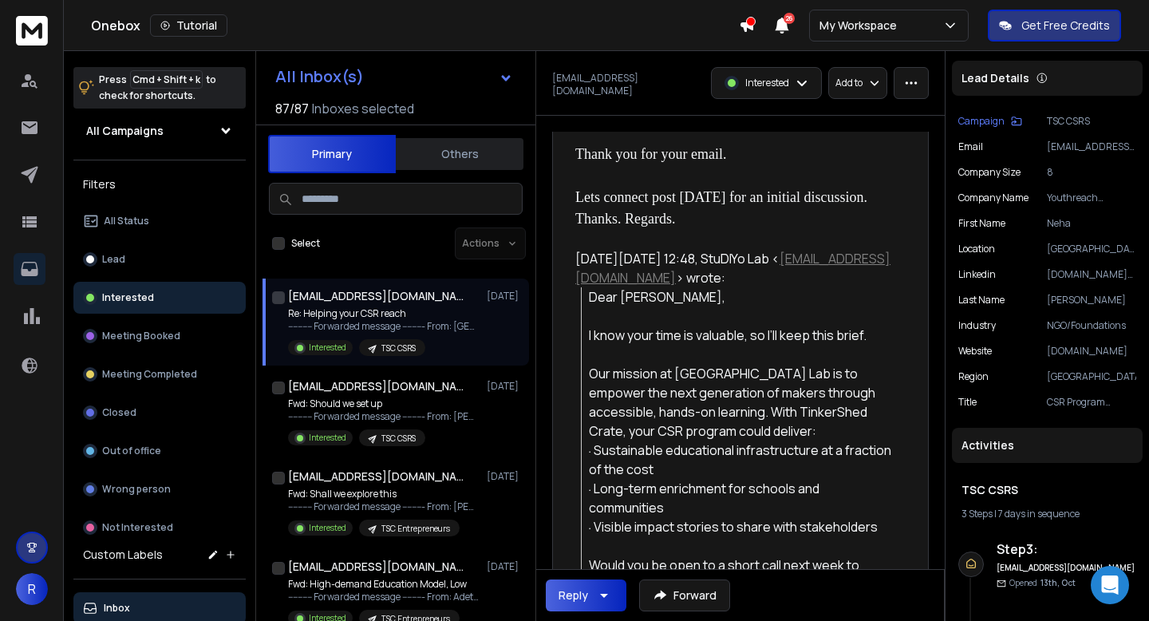
scroll to position [441, 0]
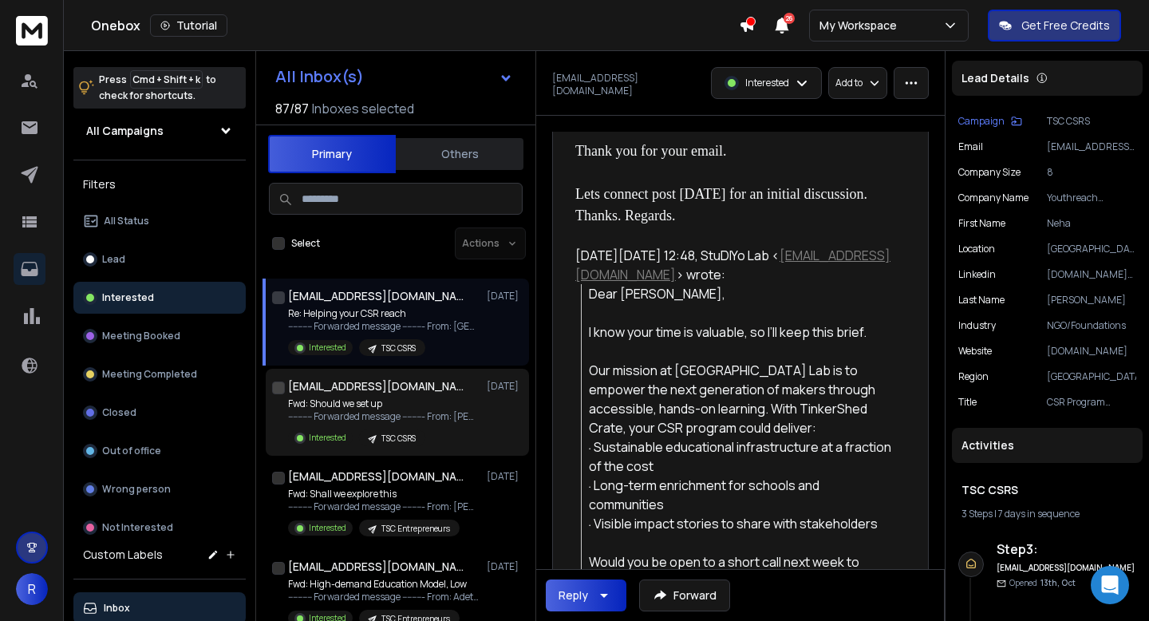
click at [380, 407] on p "Fwd: Should we set up" at bounding box center [384, 403] width 192 height 13
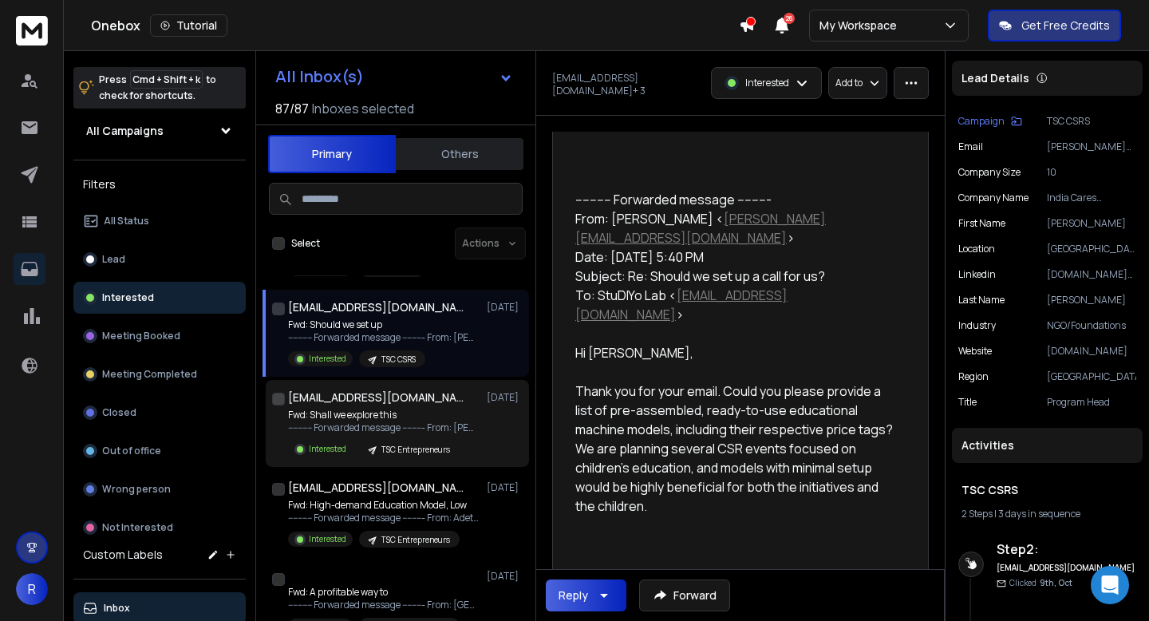
scroll to position [93, 0]
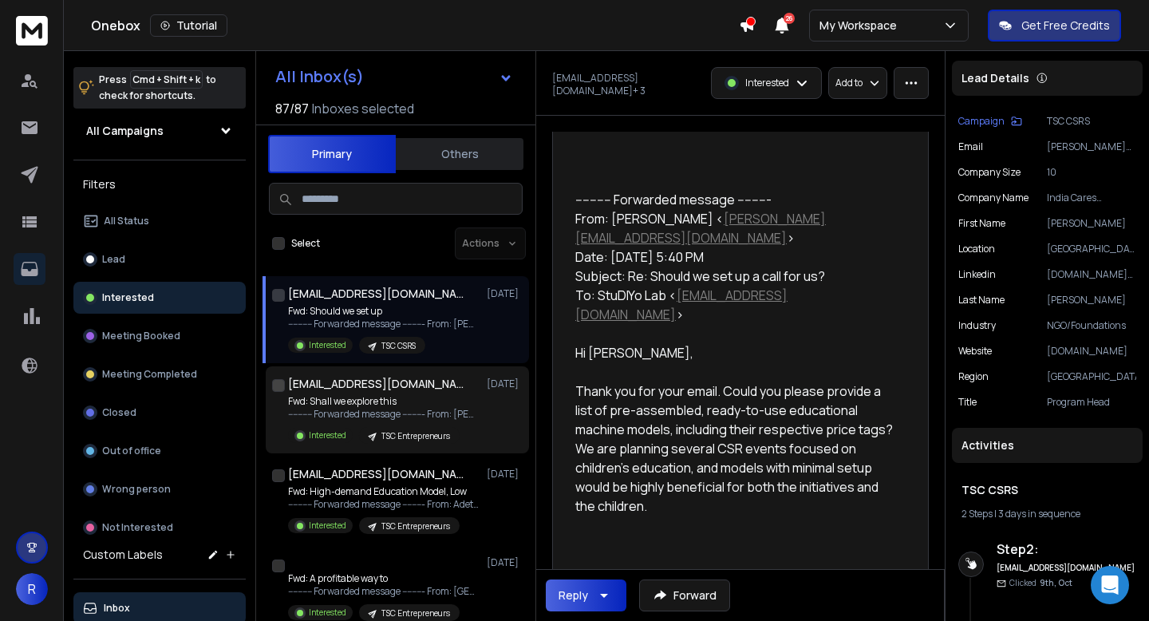
click at [388, 383] on h1 "[EMAIL_ADDRESS][DOMAIN_NAME] +3" at bounding box center [376, 384] width 176 height 16
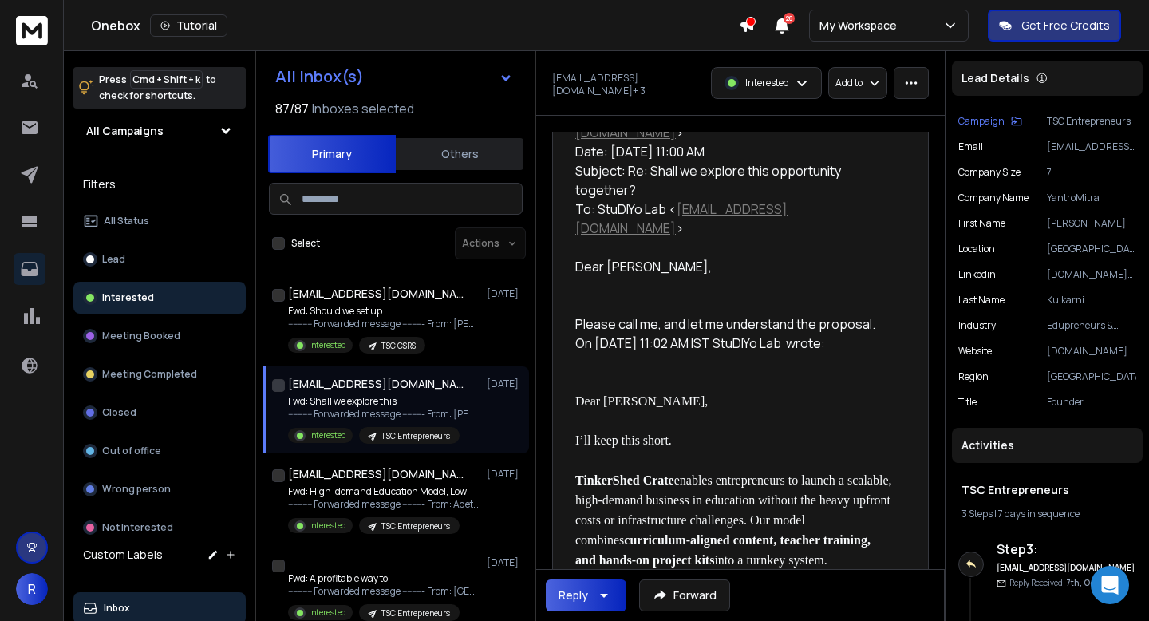
scroll to position [292, 0]
